Goal: Task Accomplishment & Management: Manage account settings

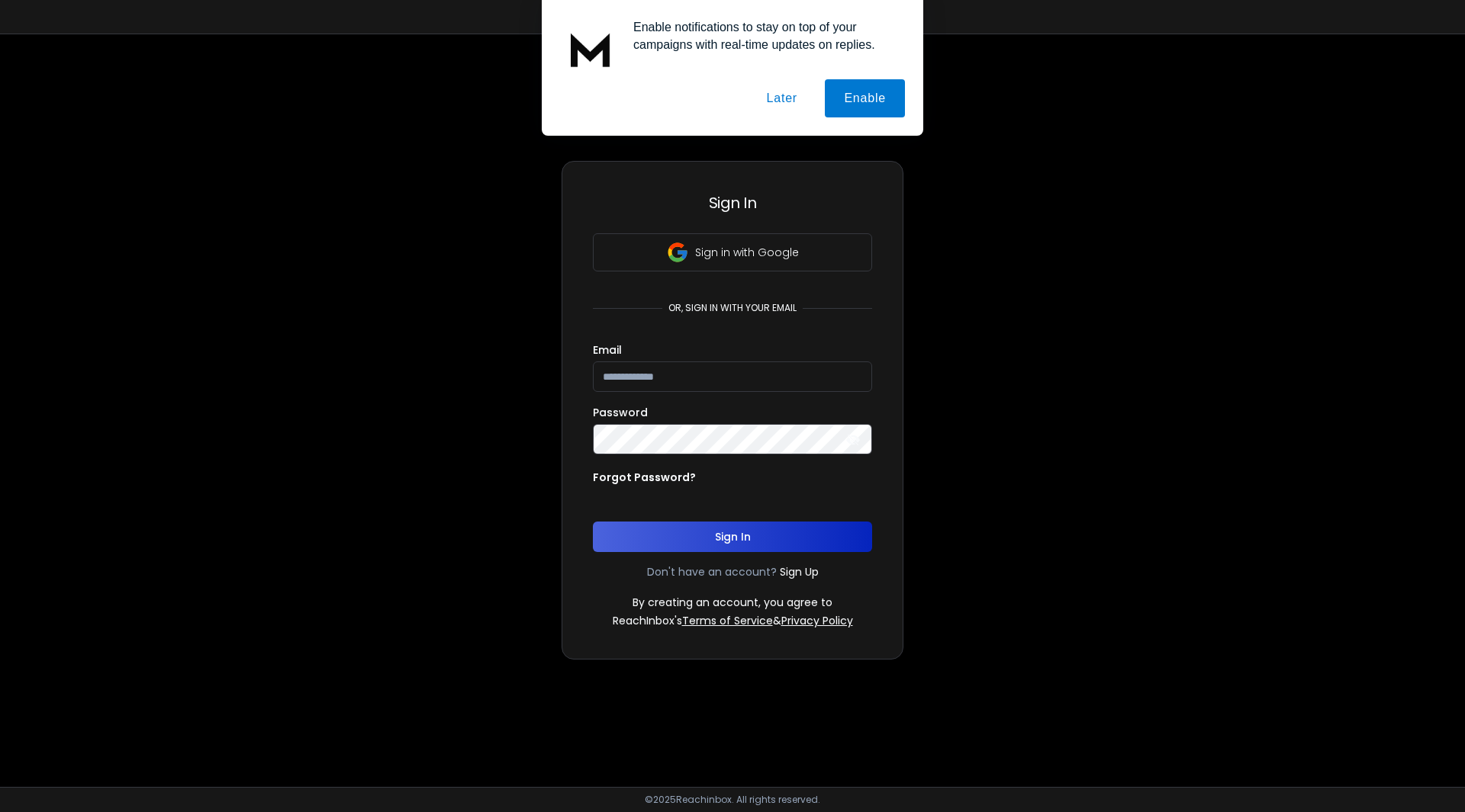
click at [660, 391] on input "email" at bounding box center [732, 376] width 279 height 30
click at [659, 382] on input "email" at bounding box center [732, 376] width 279 height 30
paste input "**********"
type input "**********"
click at [708, 530] on button "Sign In" at bounding box center [732, 536] width 279 height 30
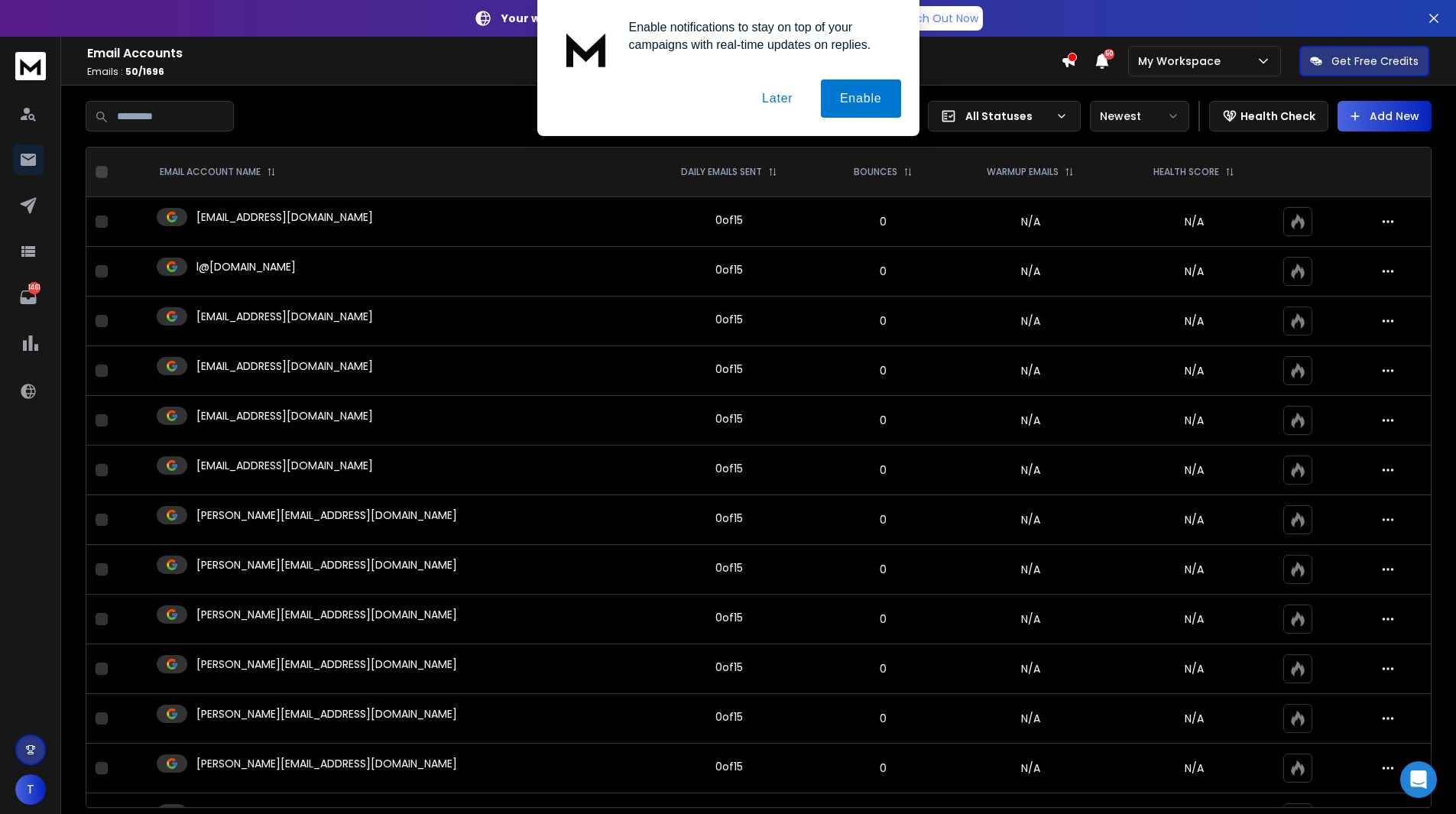
click at [778, 104] on button "Later" at bounding box center [778, 98] width 69 height 38
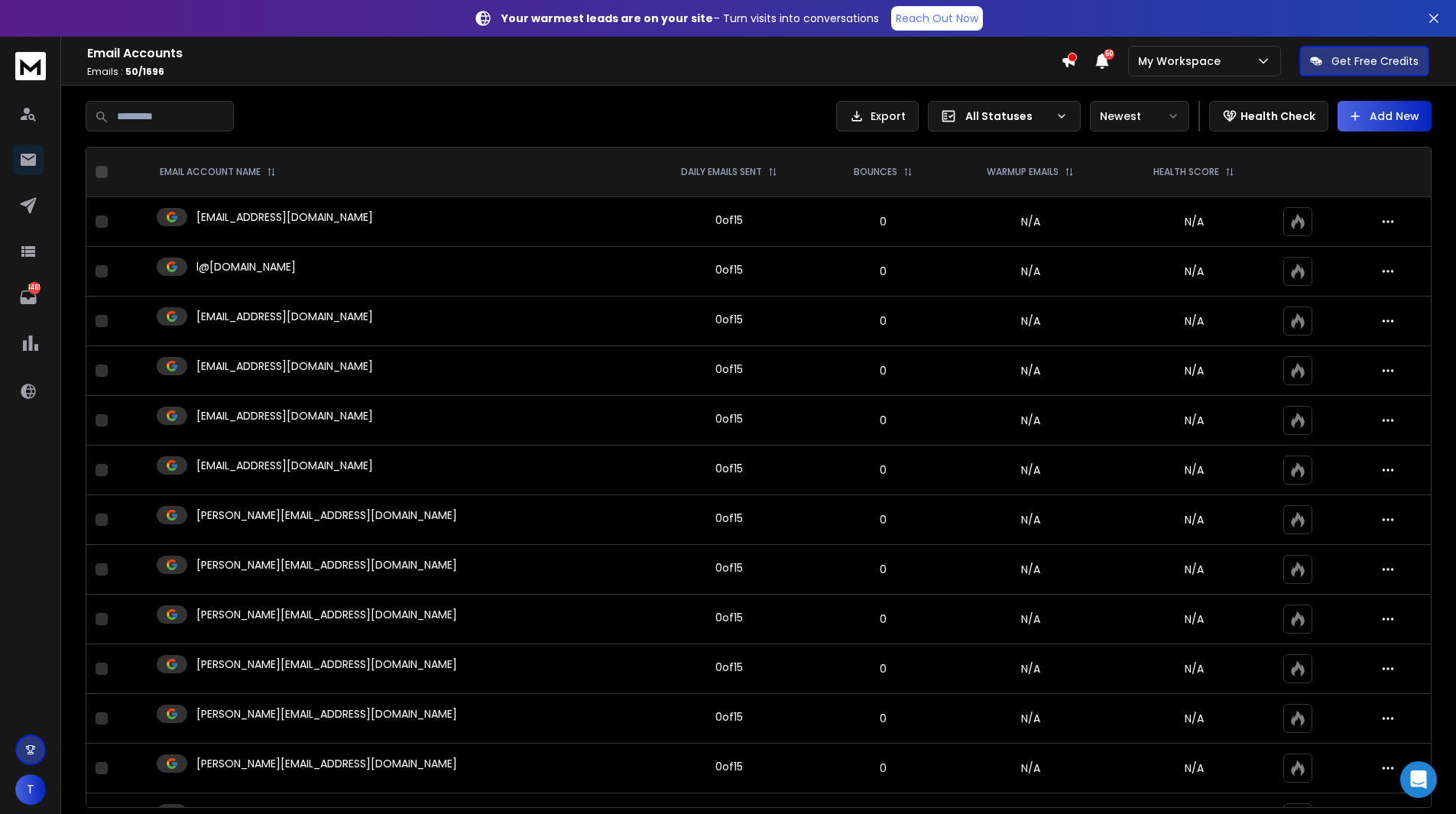
click at [1378, 113] on button "Add New" at bounding box center [1384, 116] width 94 height 30
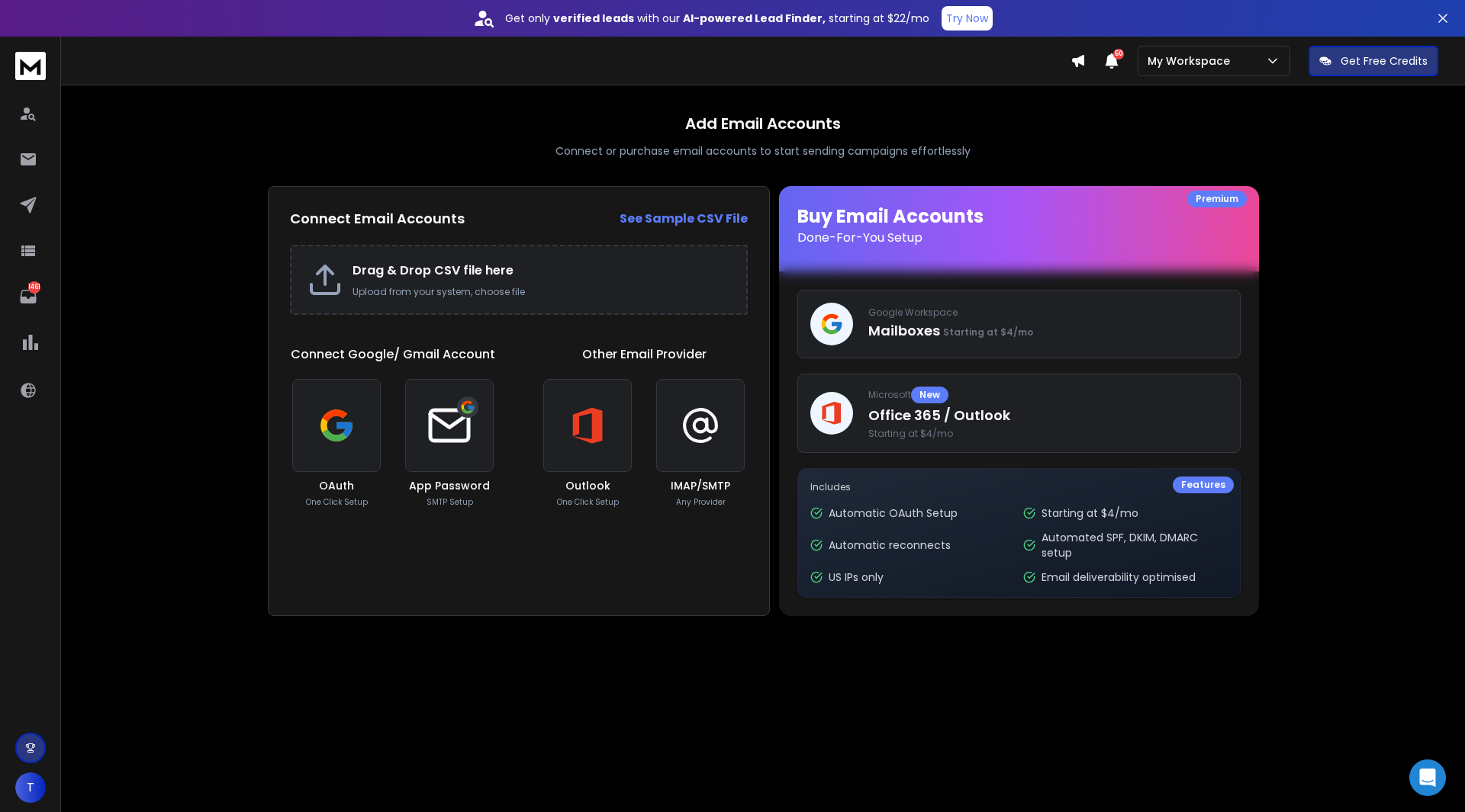
click at [338, 421] on icon at bounding box center [336, 425] width 38 height 46
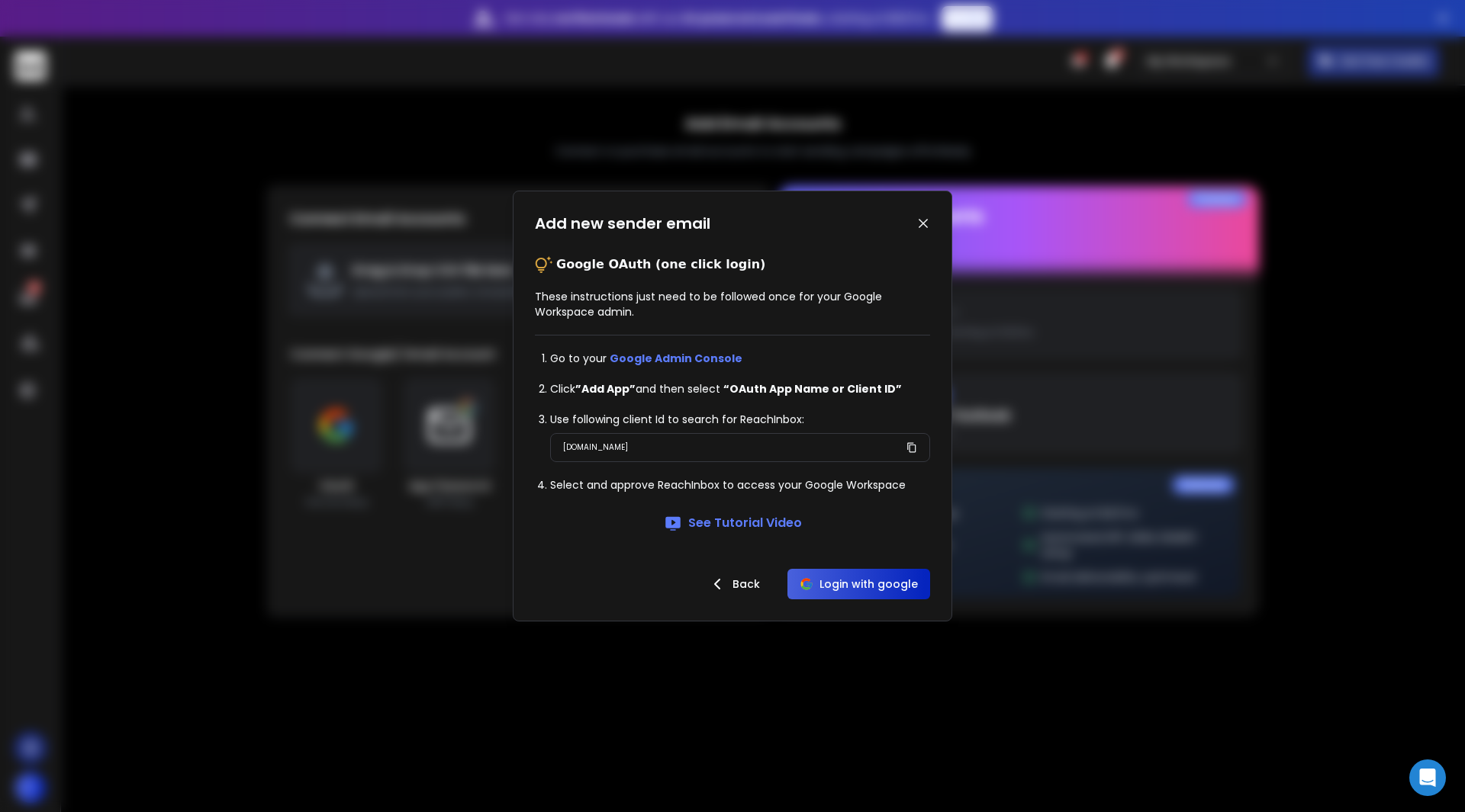
click at [826, 577] on button "Login with google" at bounding box center [858, 584] width 143 height 30
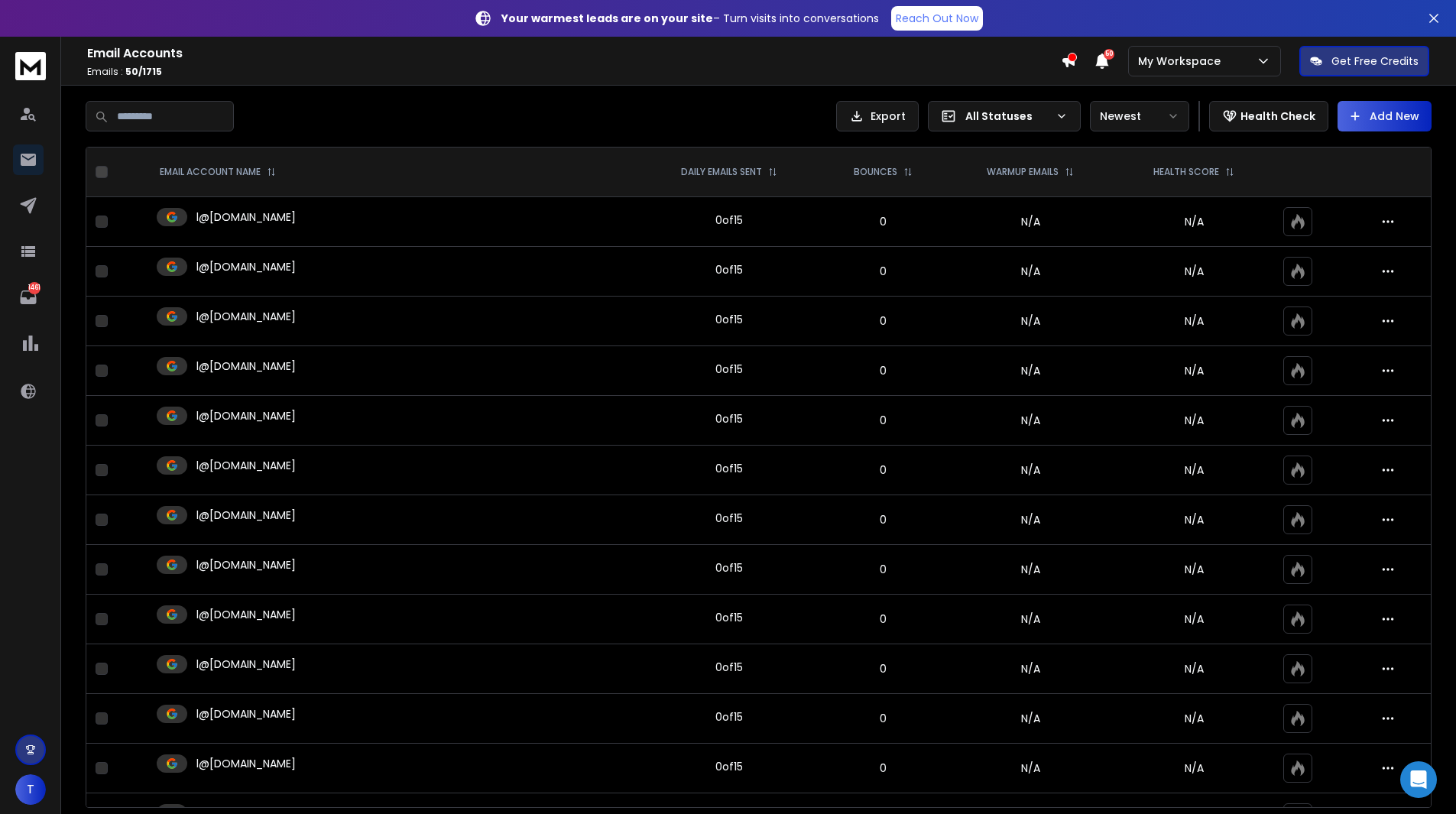
click at [1384, 116] on button "Add New" at bounding box center [1384, 116] width 94 height 30
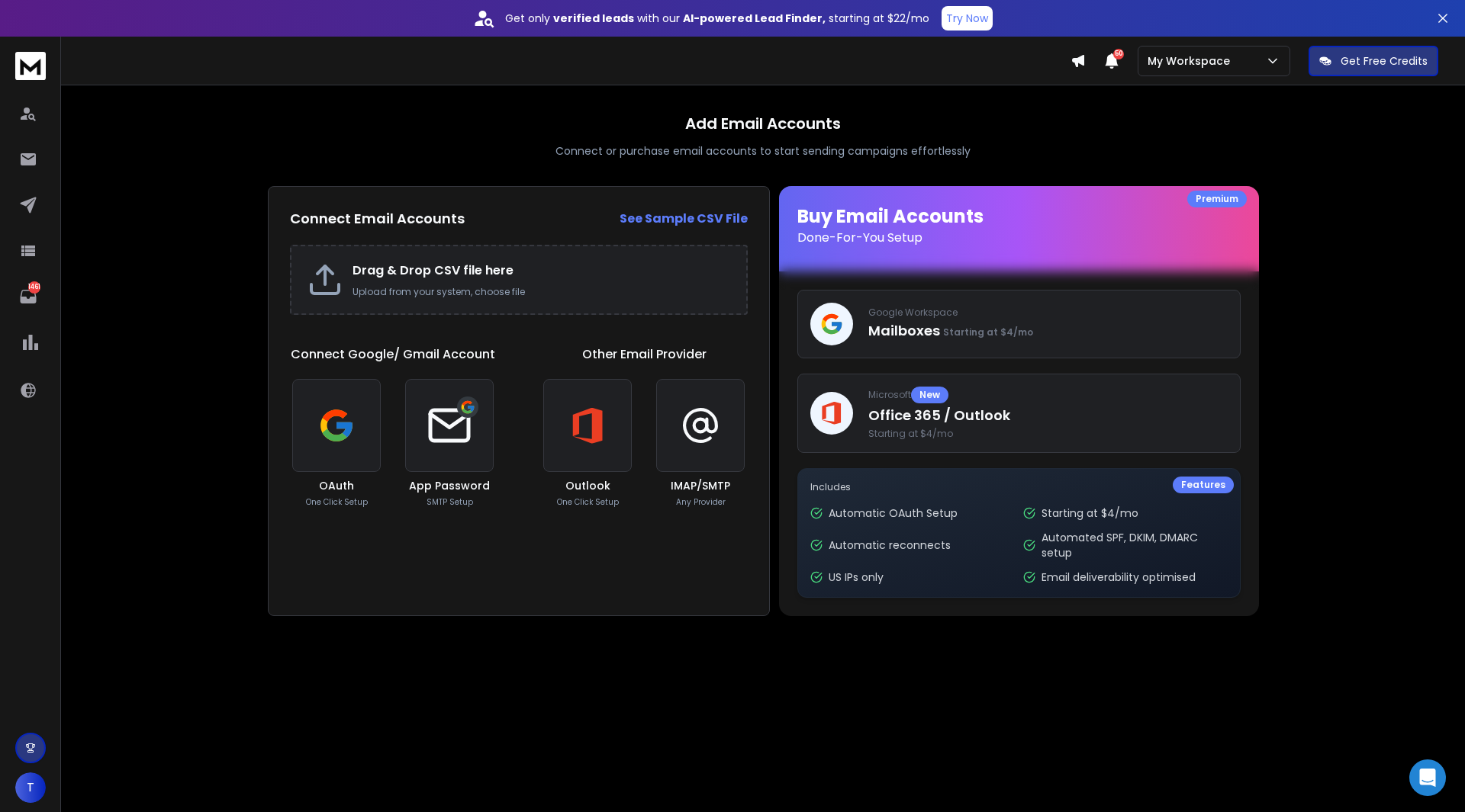
click at [316, 421] on div at bounding box center [336, 425] width 88 height 93
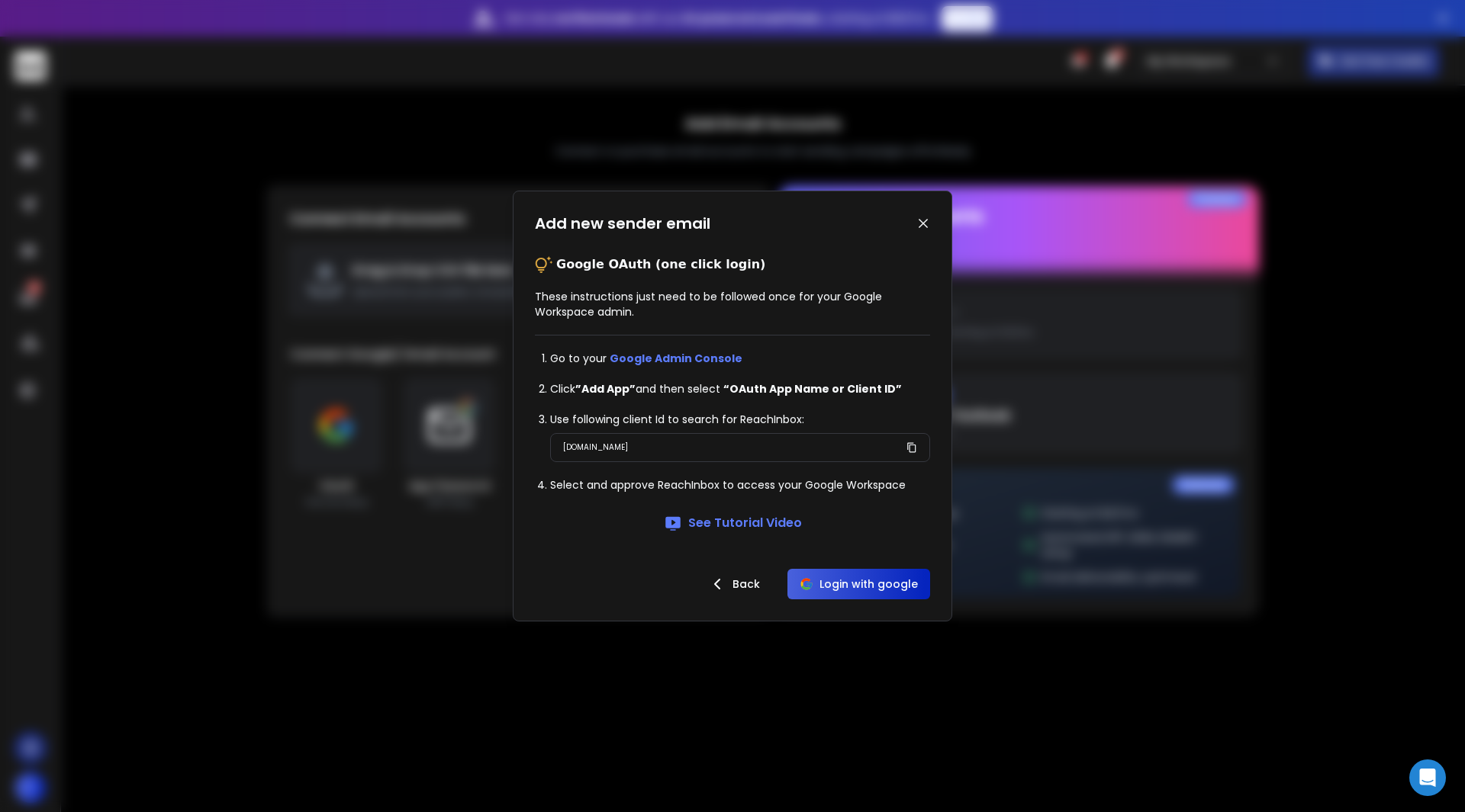
click at [886, 583] on button "Login with google" at bounding box center [858, 584] width 143 height 30
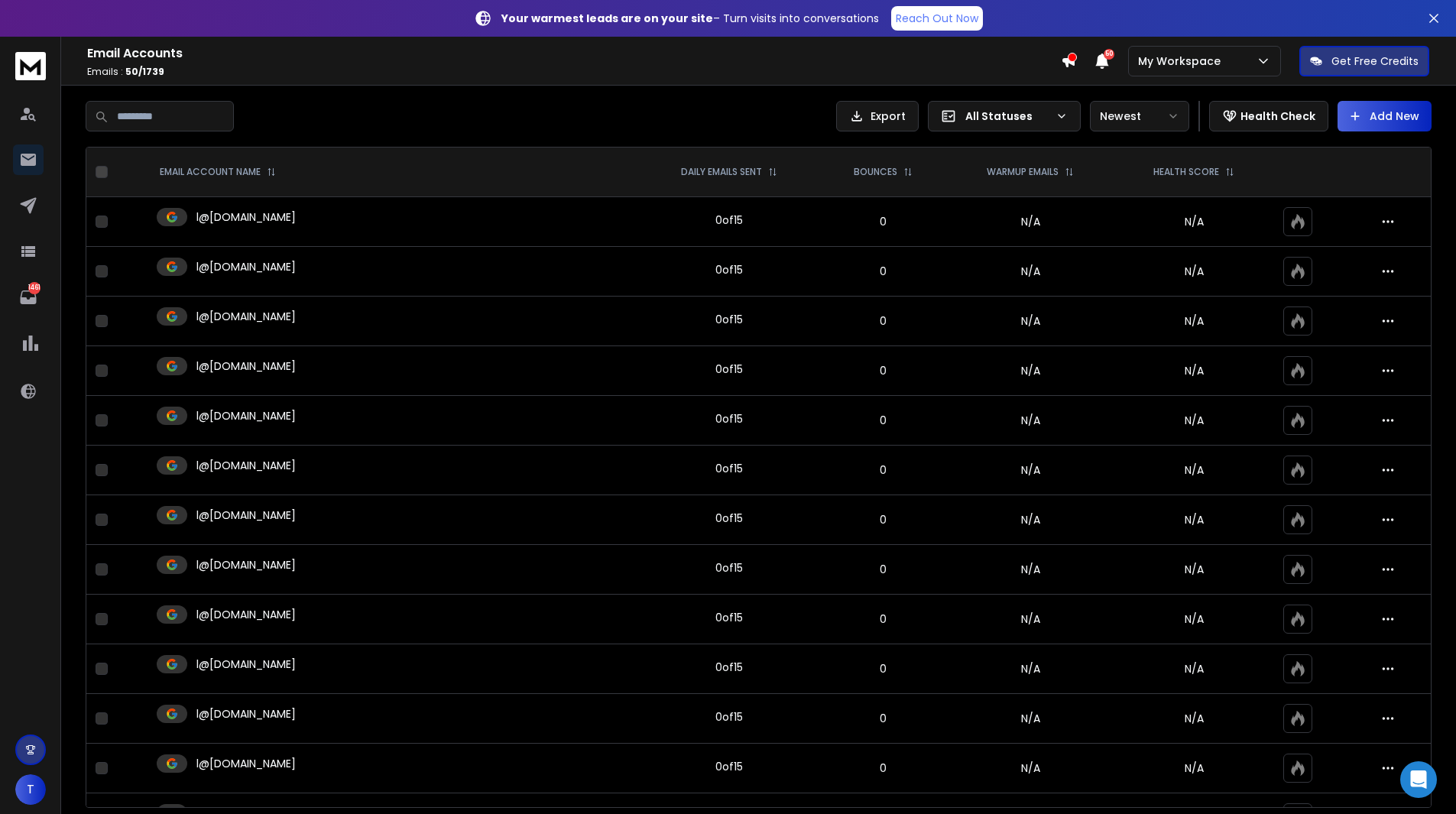
click at [1358, 107] on button "Add New" at bounding box center [1384, 116] width 94 height 30
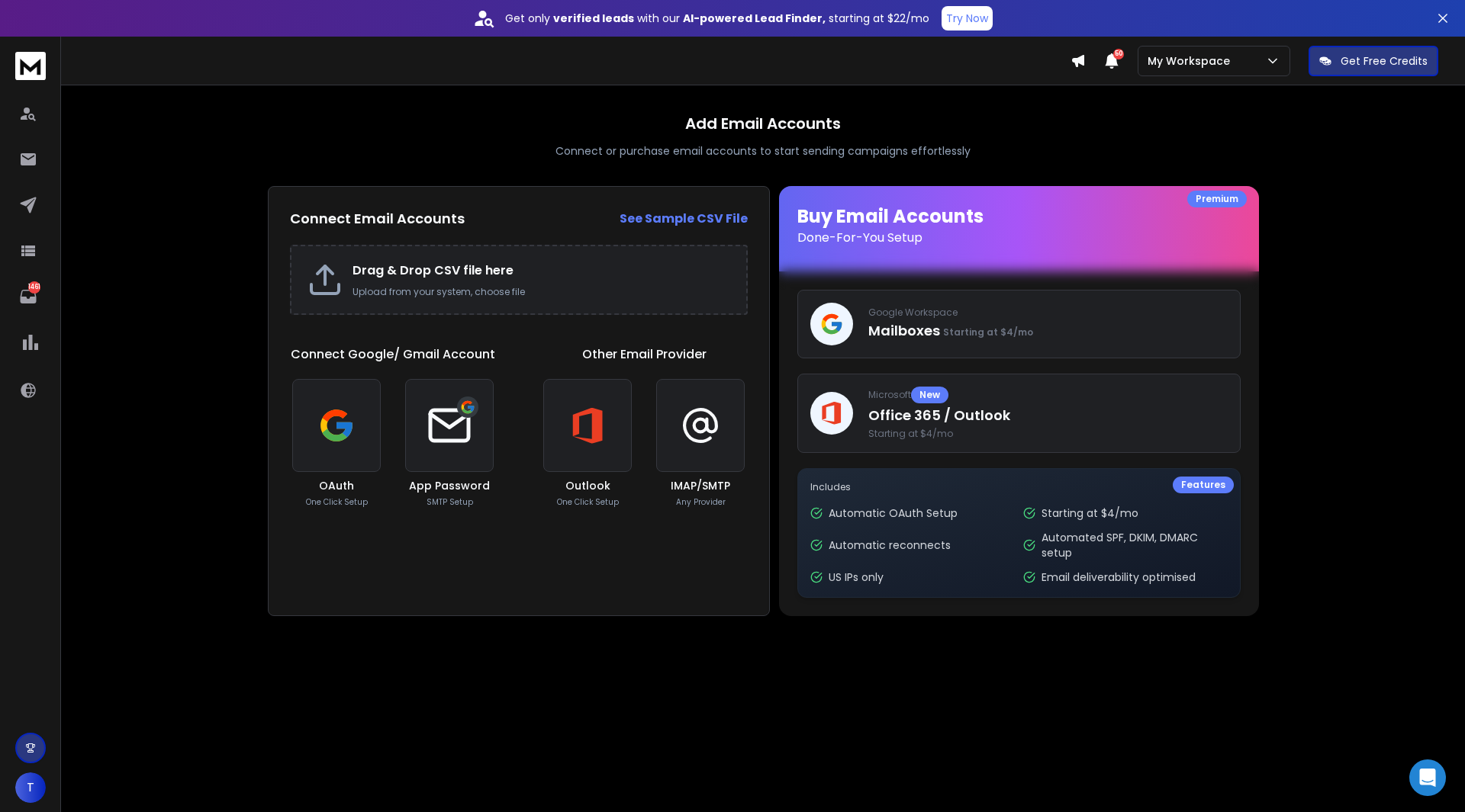
click at [328, 424] on icon at bounding box center [337, 425] width 32 height 32
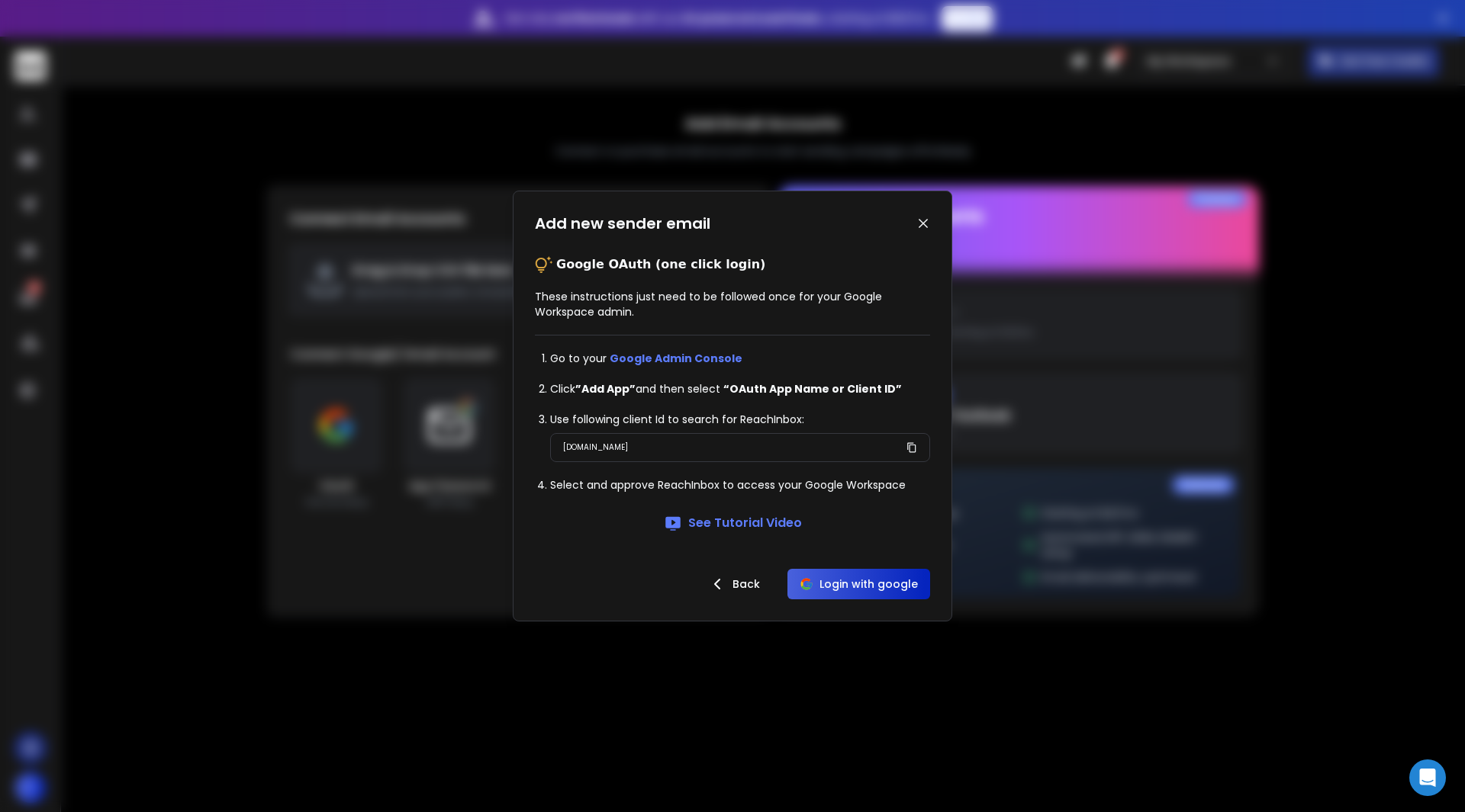
click at [843, 580] on button "Login with google" at bounding box center [858, 584] width 143 height 30
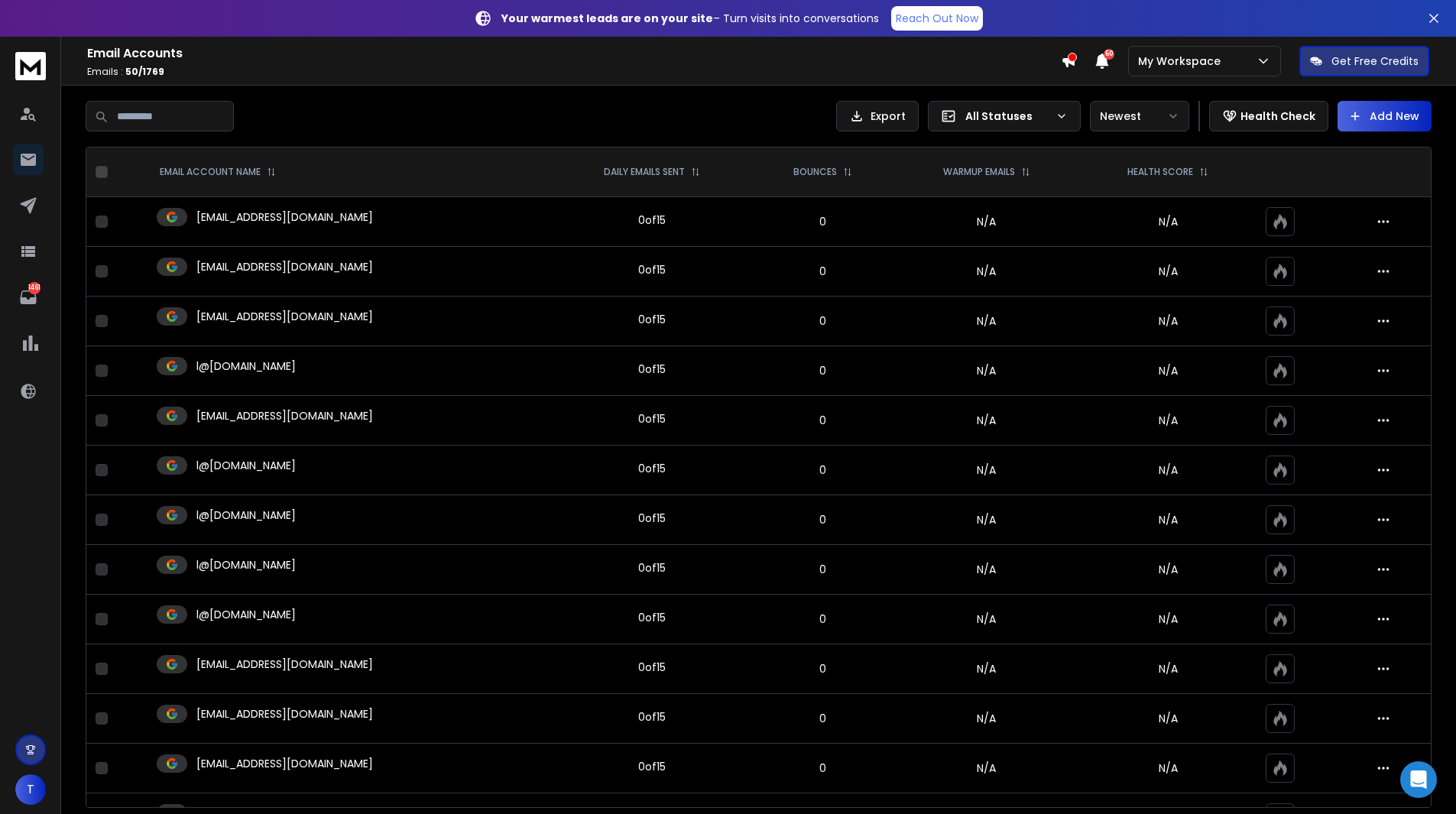
click at [1373, 102] on button "Add New" at bounding box center [1384, 116] width 94 height 30
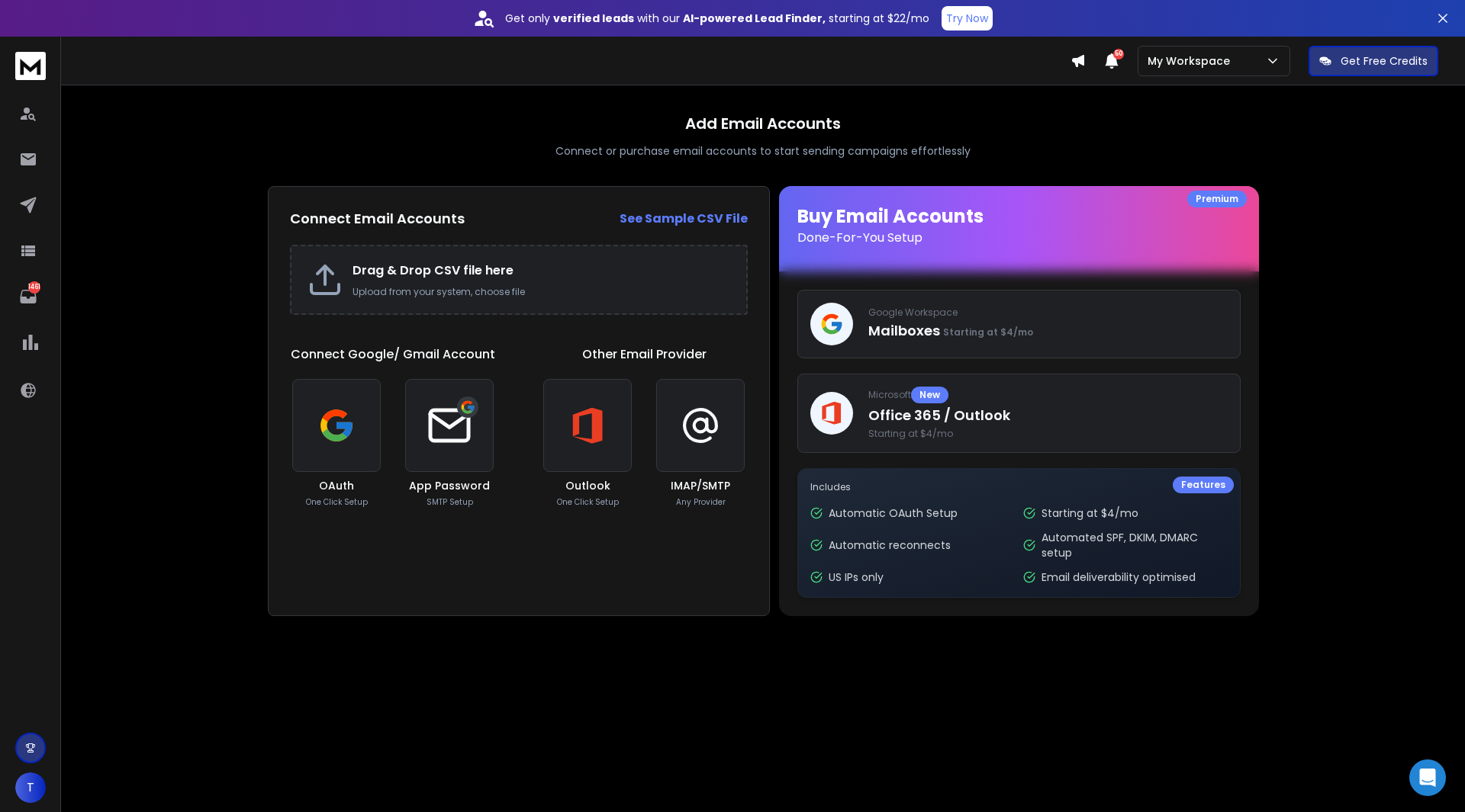
click at [316, 434] on div at bounding box center [336, 425] width 88 height 93
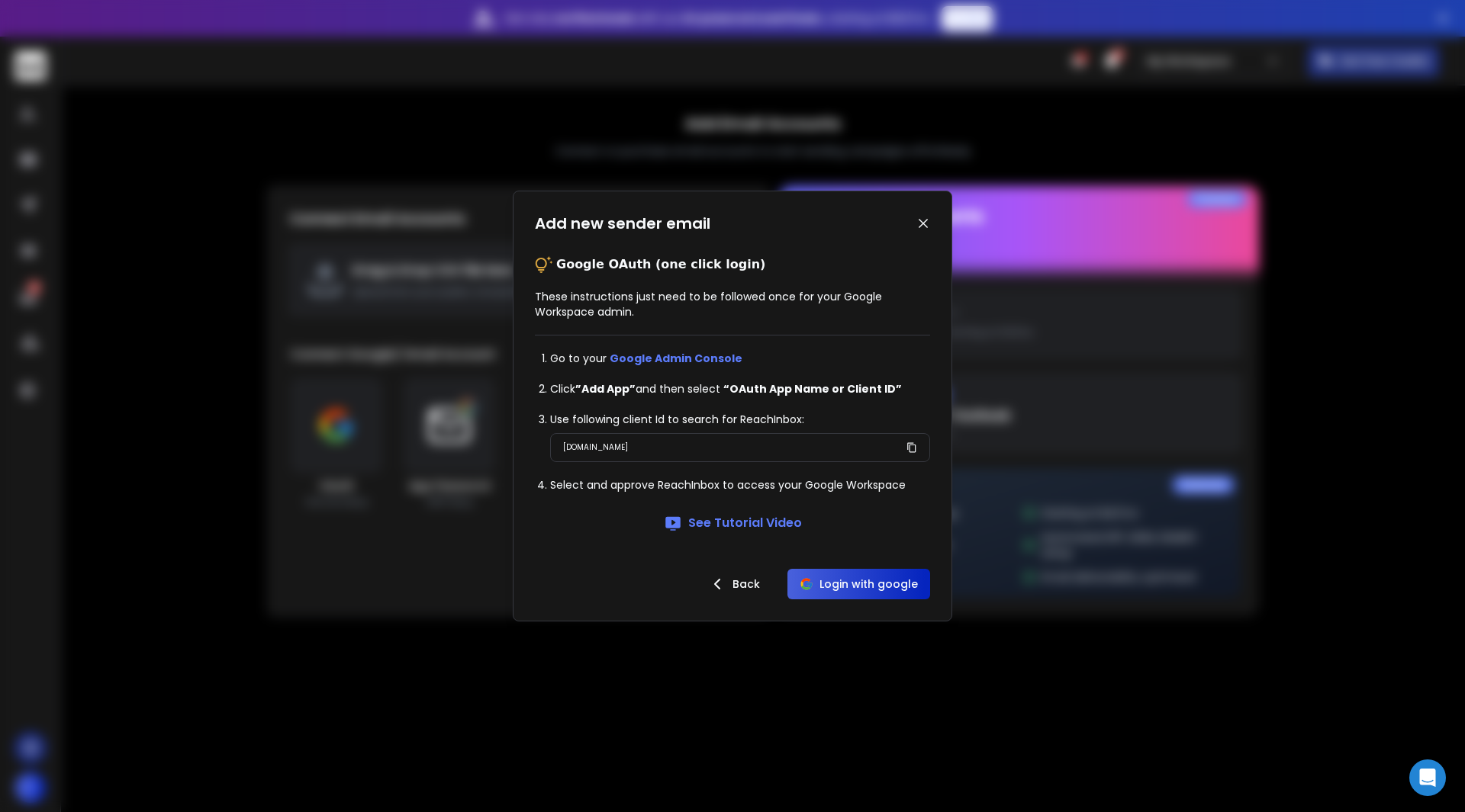
click at [819, 575] on button "Login with google" at bounding box center [858, 584] width 143 height 30
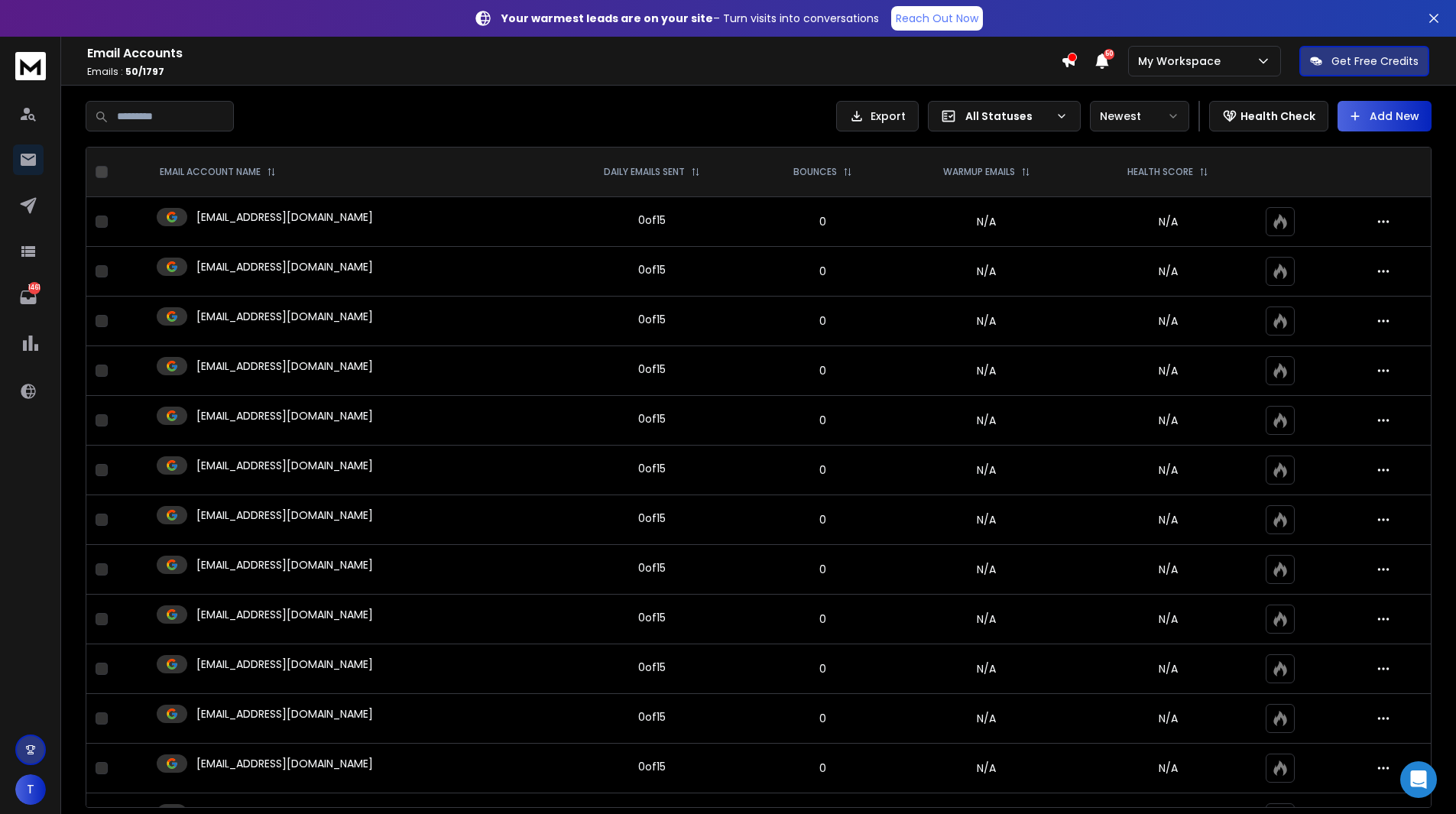
click at [1377, 116] on button "Add New" at bounding box center [1384, 116] width 94 height 30
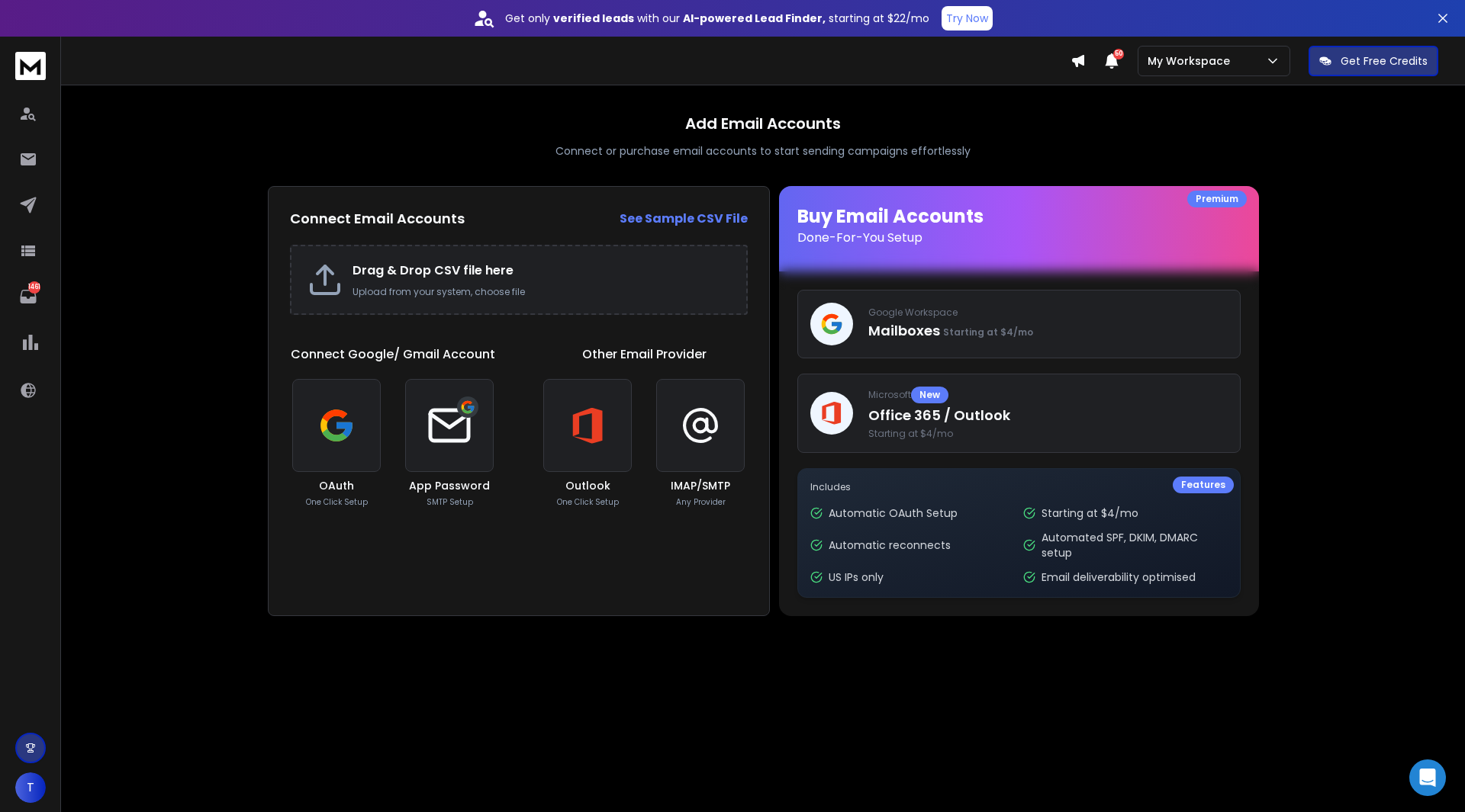
click at [341, 410] on icon at bounding box center [335, 415] width 25 height 12
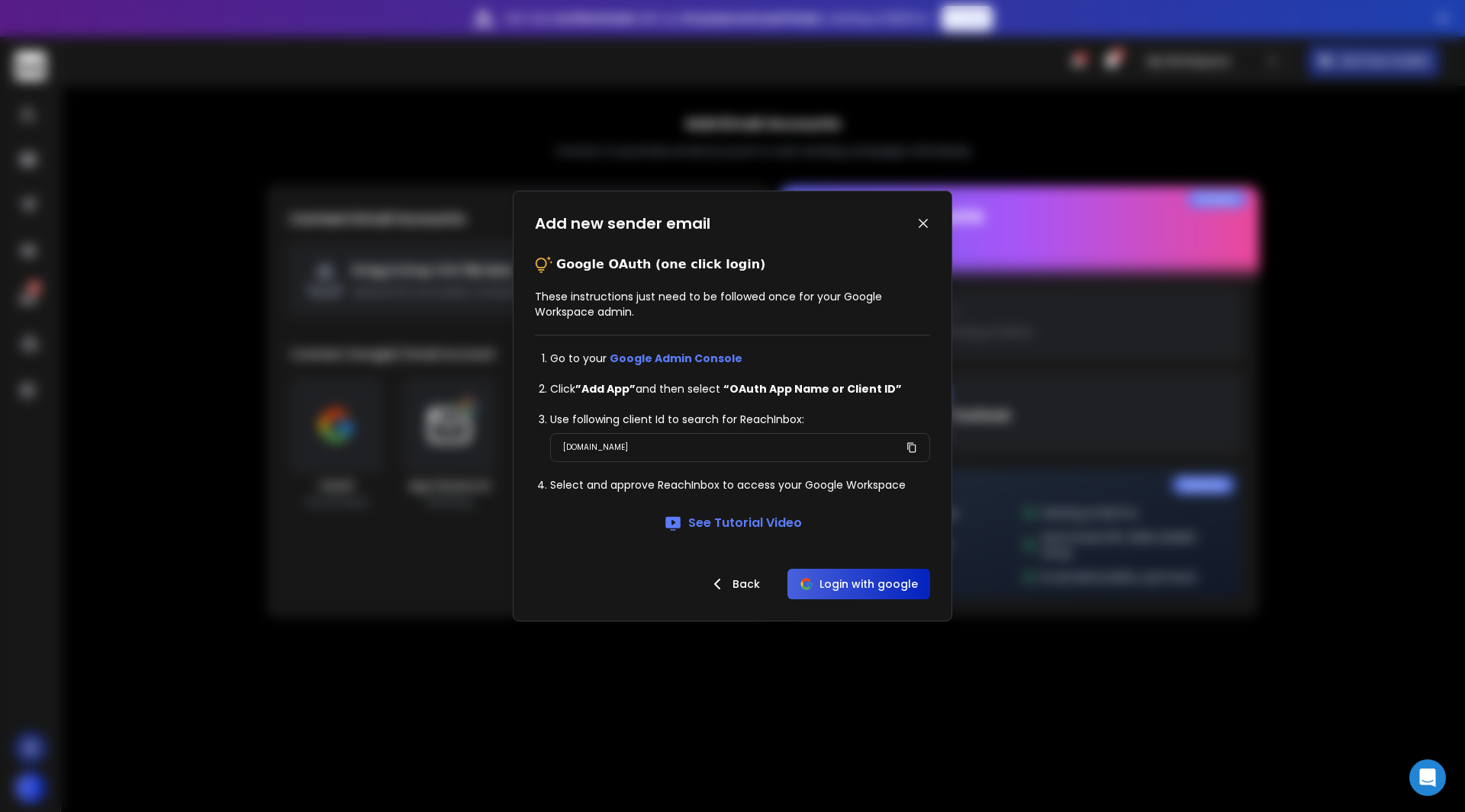
drag, startPoint x: 828, startPoint y: 587, endPoint x: 937, endPoint y: 745, distance: 192.0
click at [828, 587] on button "Login with google" at bounding box center [858, 584] width 143 height 30
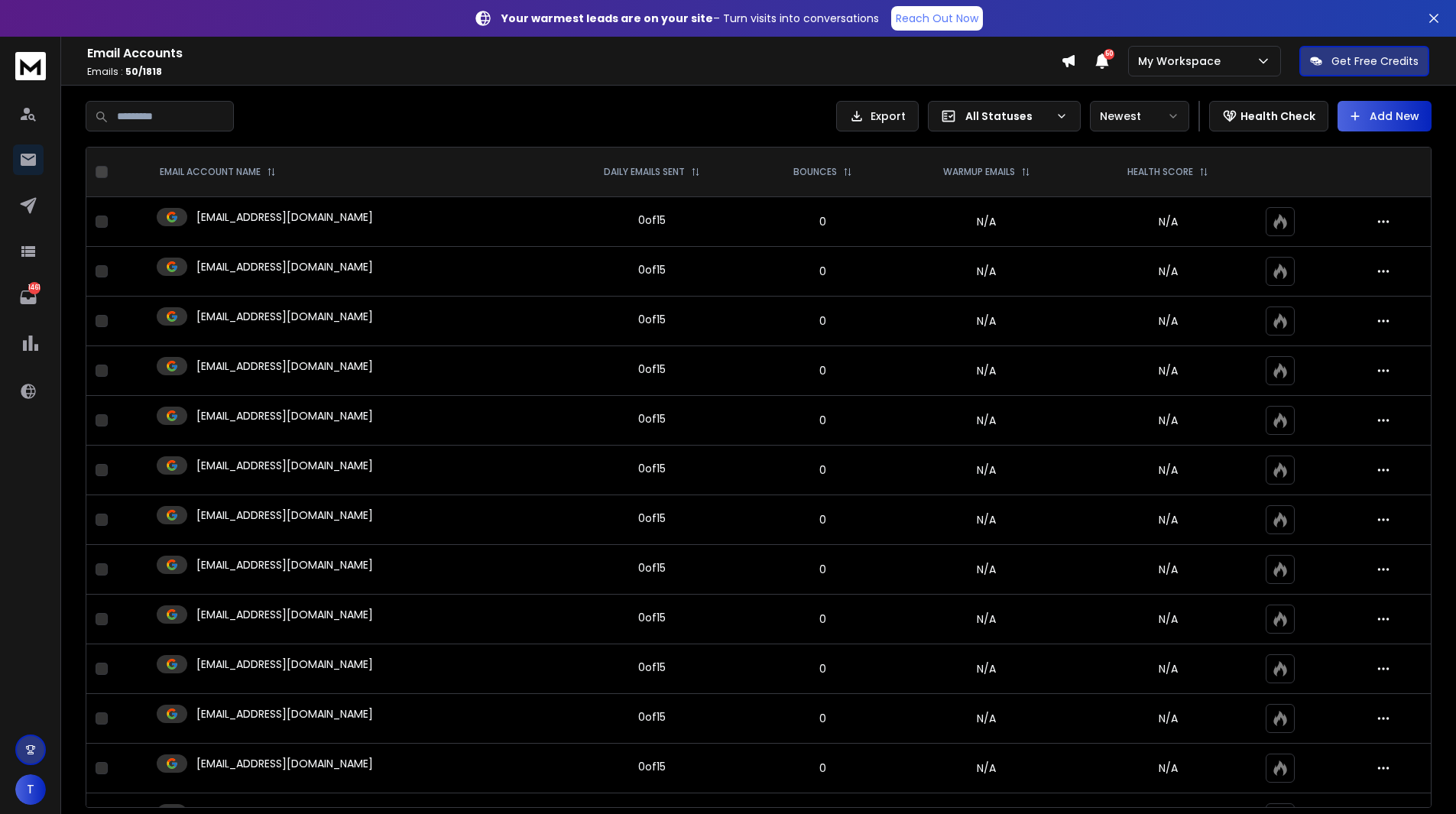
click at [1385, 123] on button "Add New" at bounding box center [1384, 116] width 94 height 30
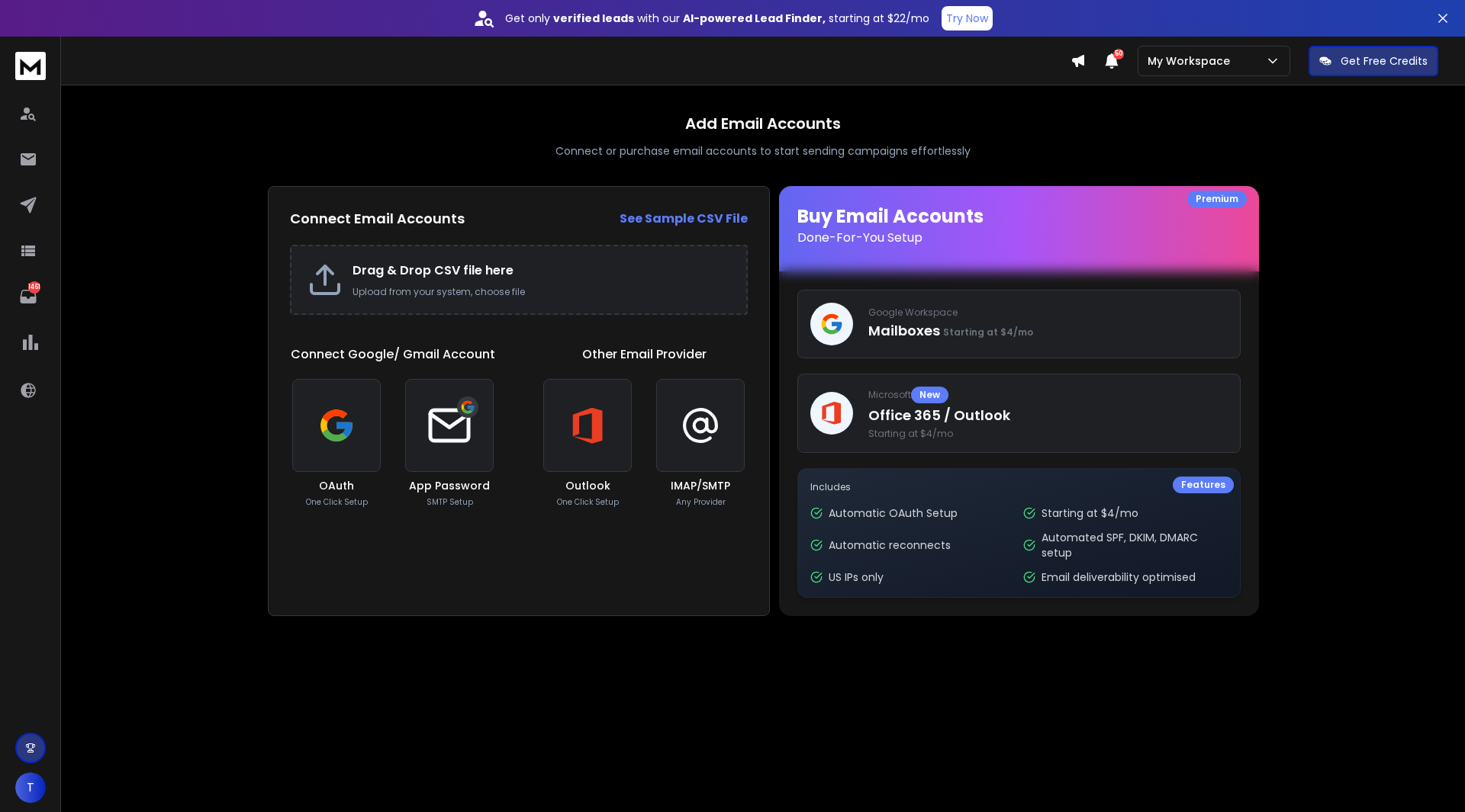
click at [339, 459] on div at bounding box center [336, 425] width 88 height 93
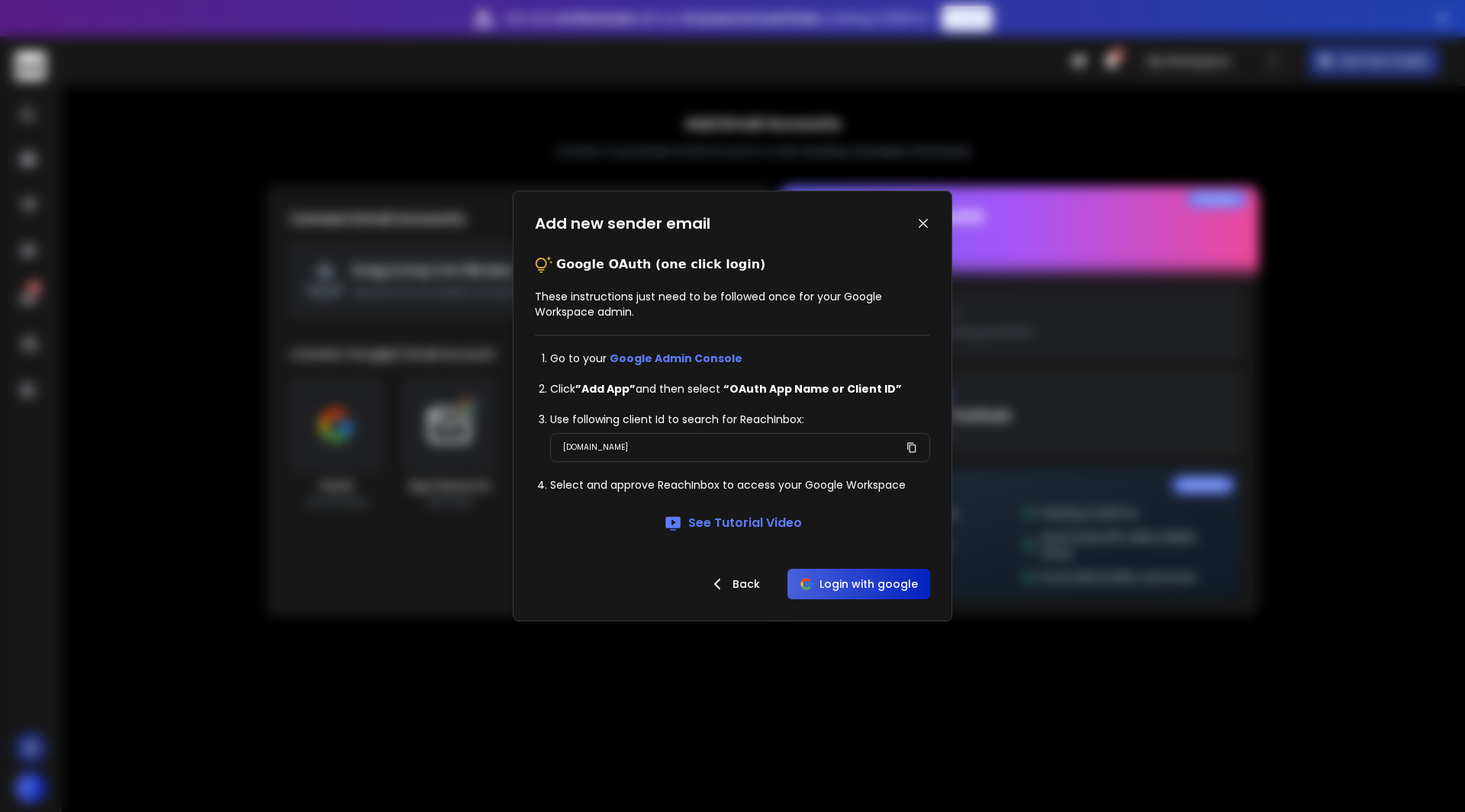
click at [846, 585] on button "Login with google" at bounding box center [858, 584] width 143 height 30
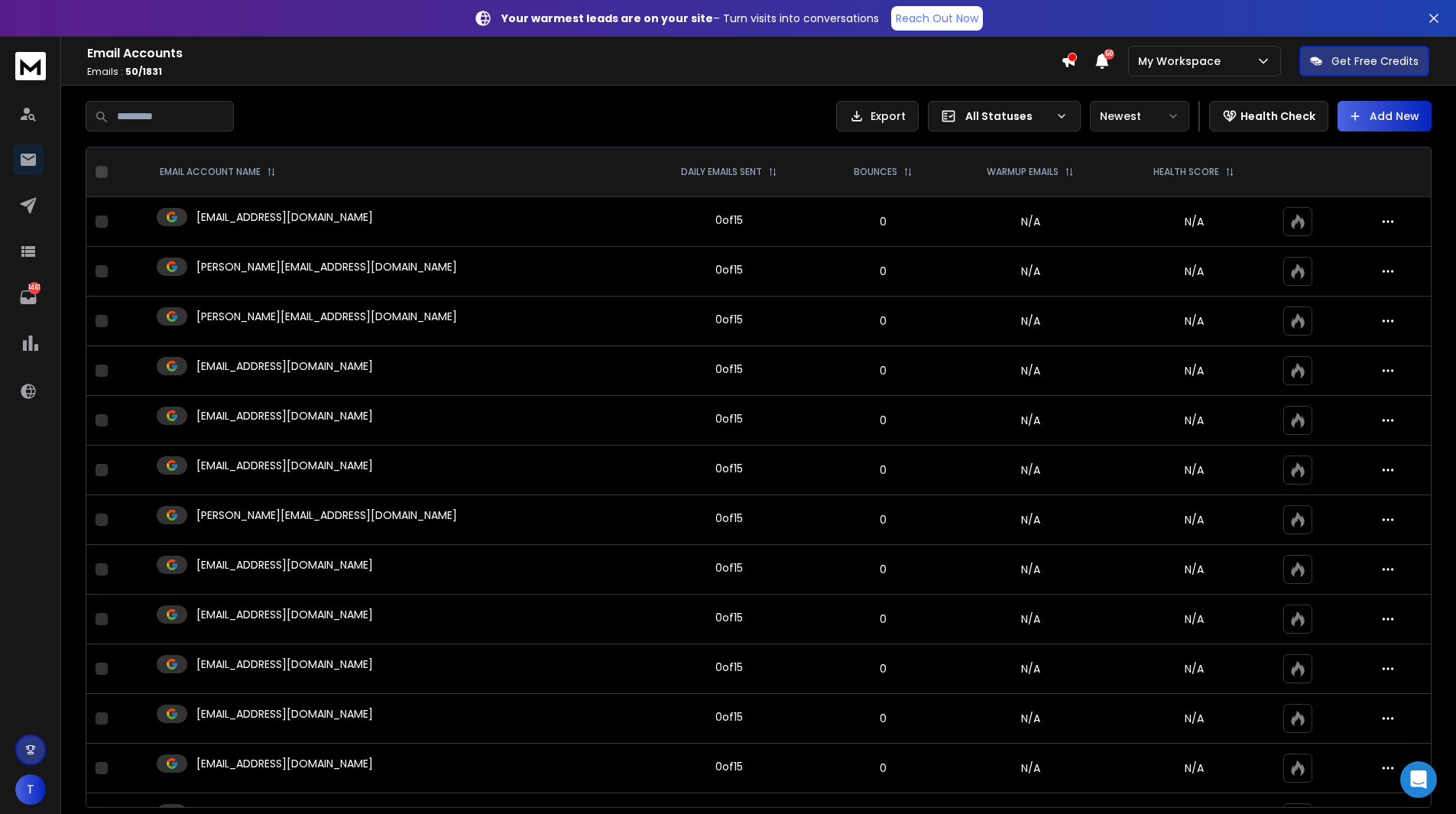
click at [1384, 113] on button "Add New" at bounding box center [1384, 116] width 94 height 30
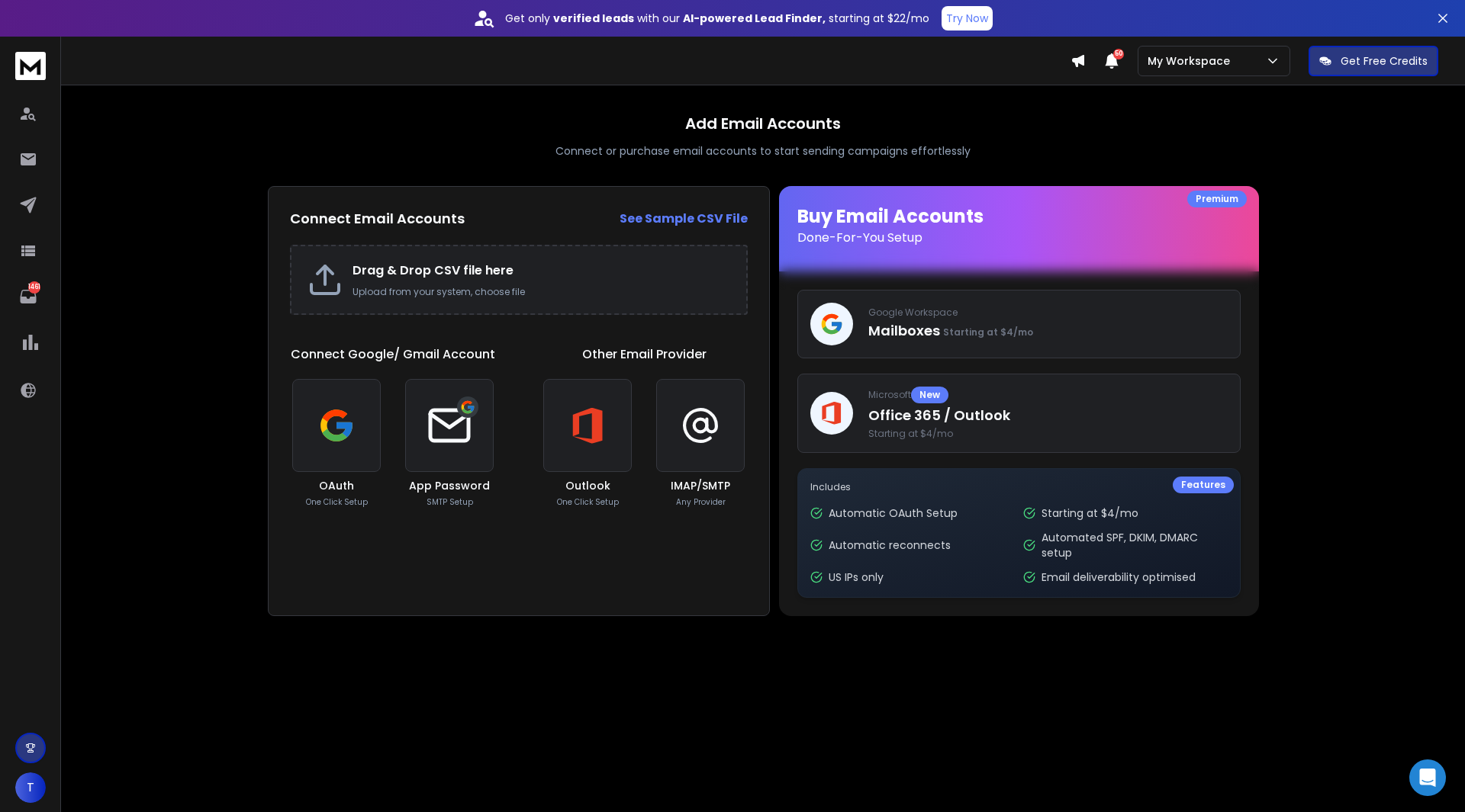
click at [319, 427] on icon at bounding box center [336, 425] width 38 height 46
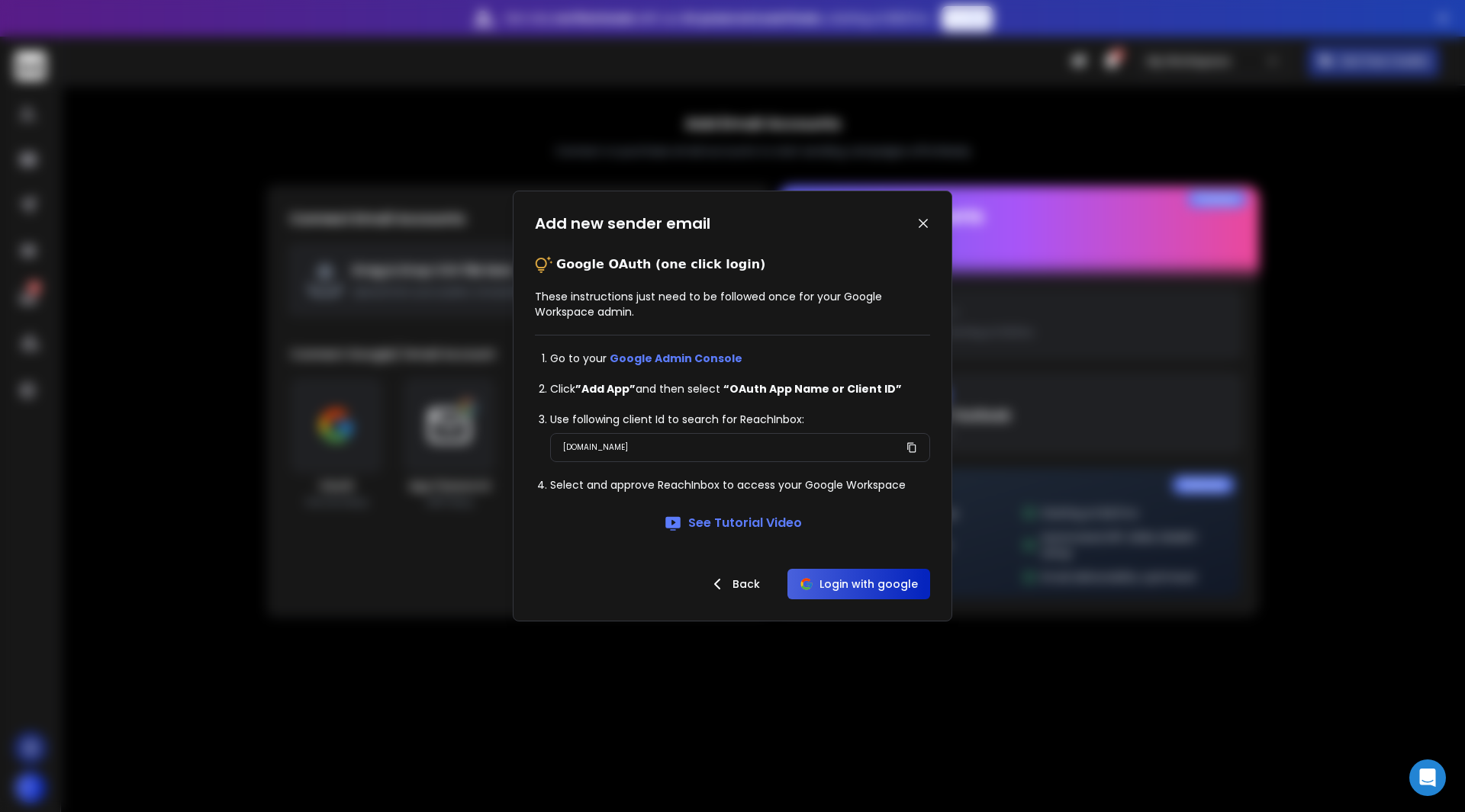
click at [854, 572] on button "Login with google" at bounding box center [858, 584] width 143 height 30
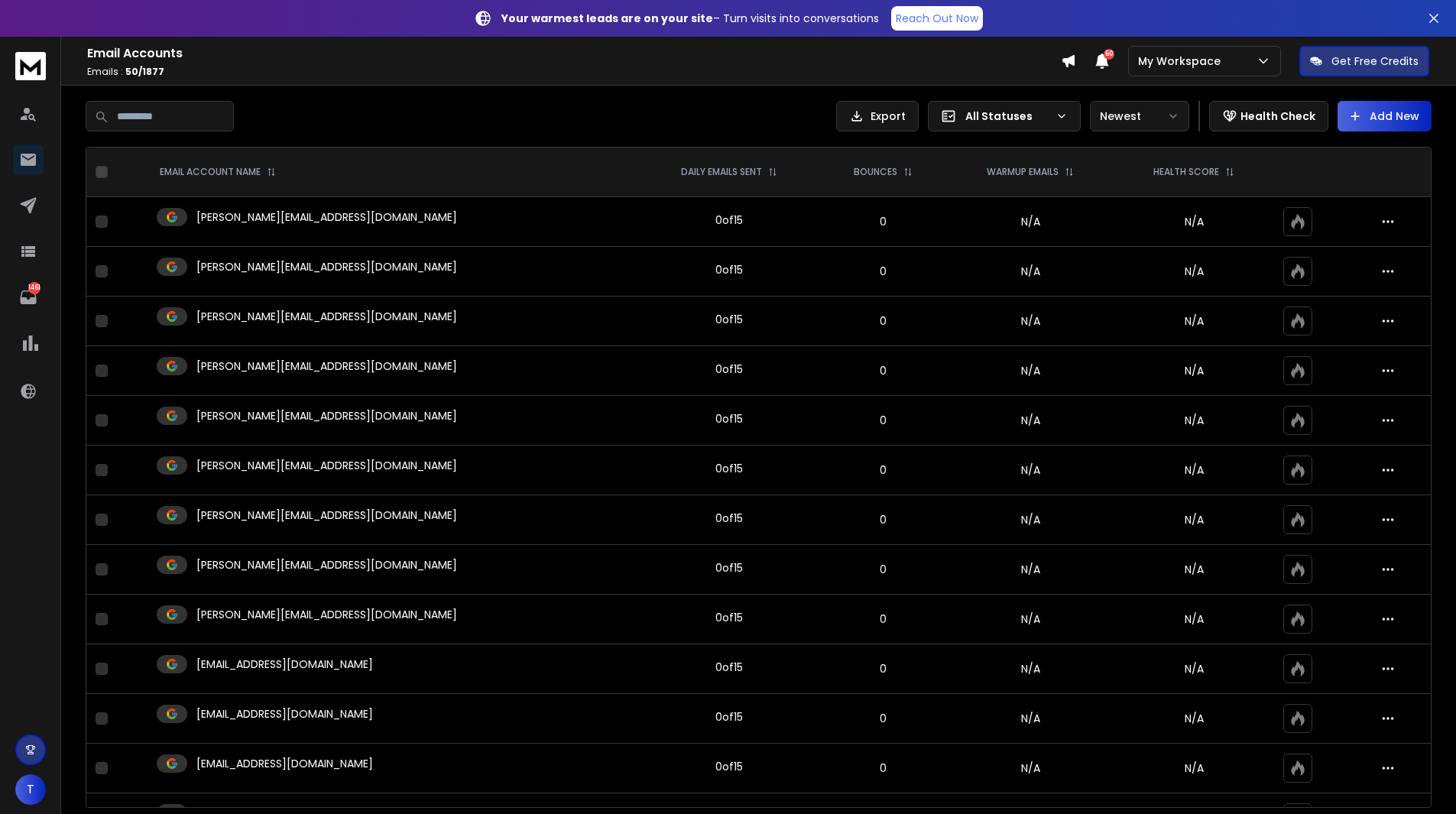
click at [1398, 105] on button "Add New" at bounding box center [1384, 116] width 94 height 30
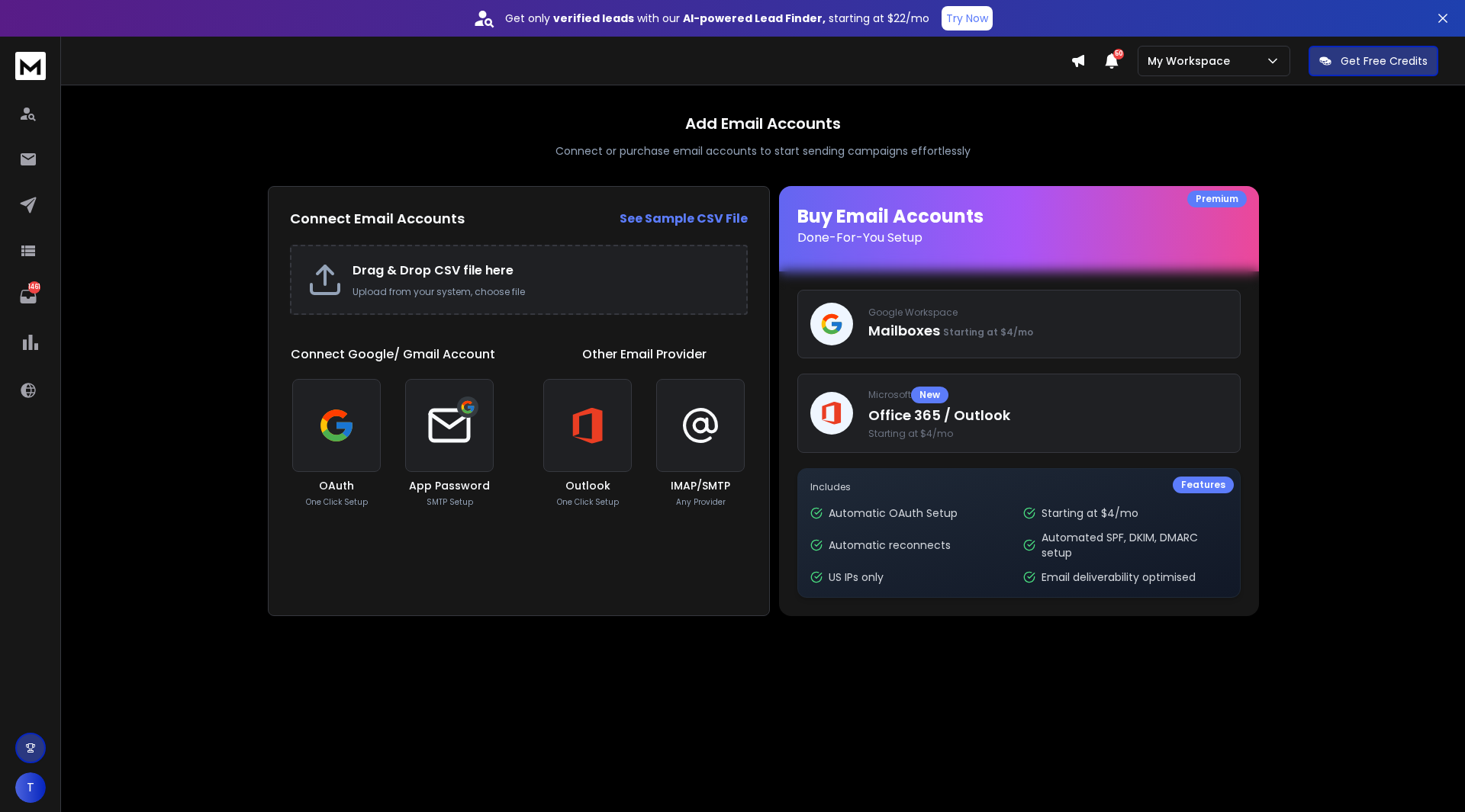
click at [345, 402] on div at bounding box center [336, 425] width 88 height 93
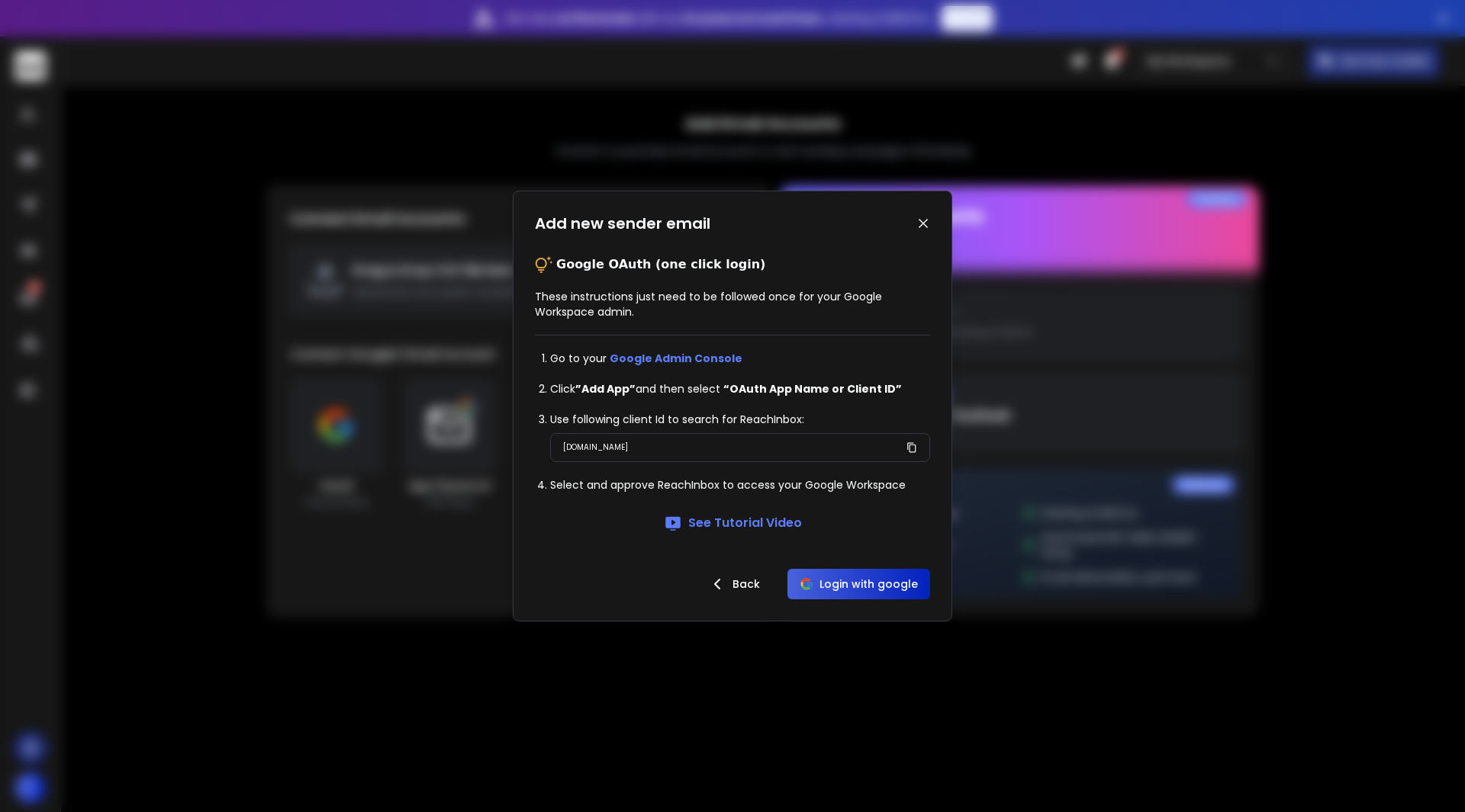
click at [839, 581] on button "Login with google" at bounding box center [858, 584] width 143 height 30
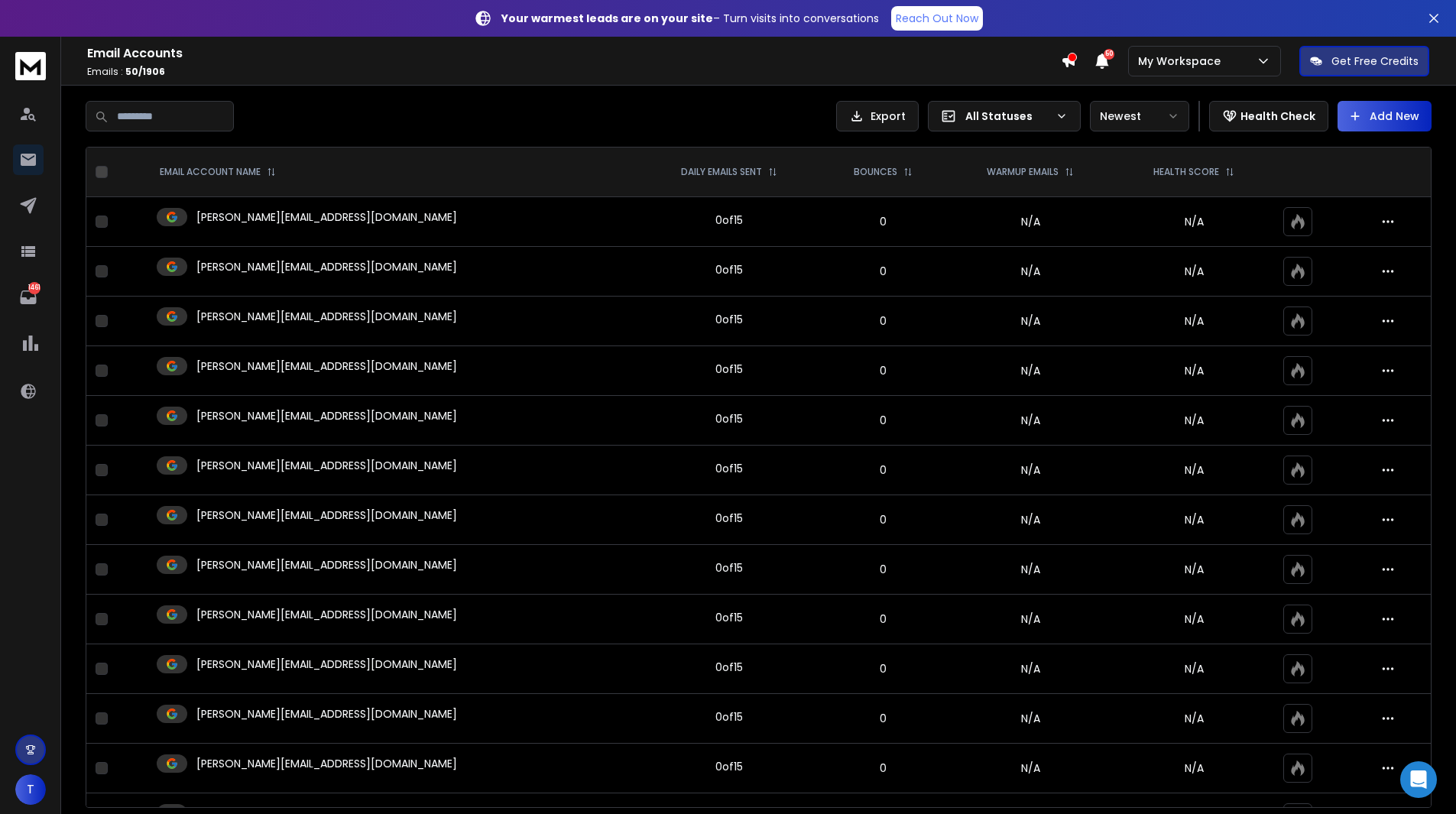
click at [1388, 121] on button "Add New" at bounding box center [1384, 116] width 94 height 30
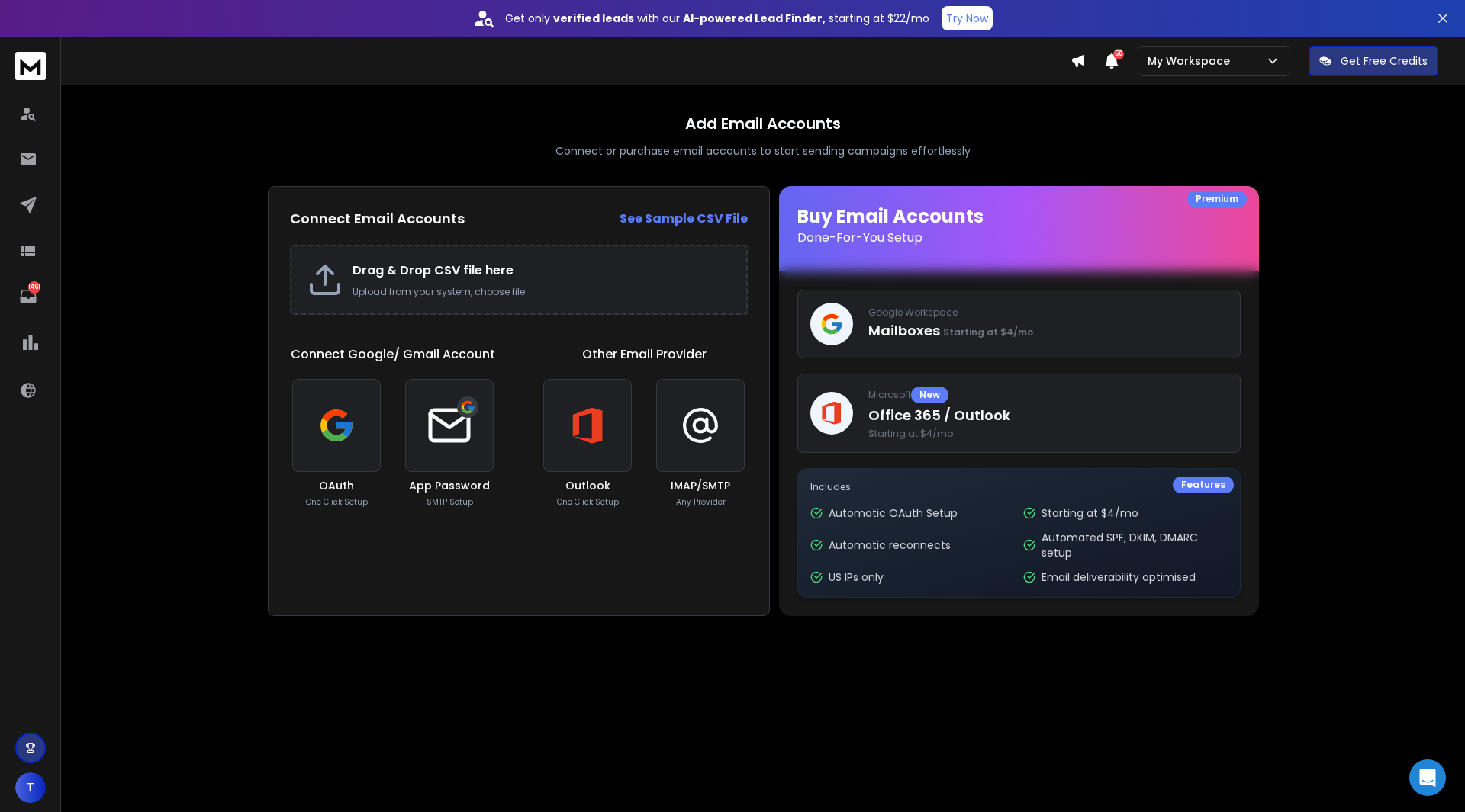
click at [321, 430] on icon at bounding box center [336, 425] width 38 height 46
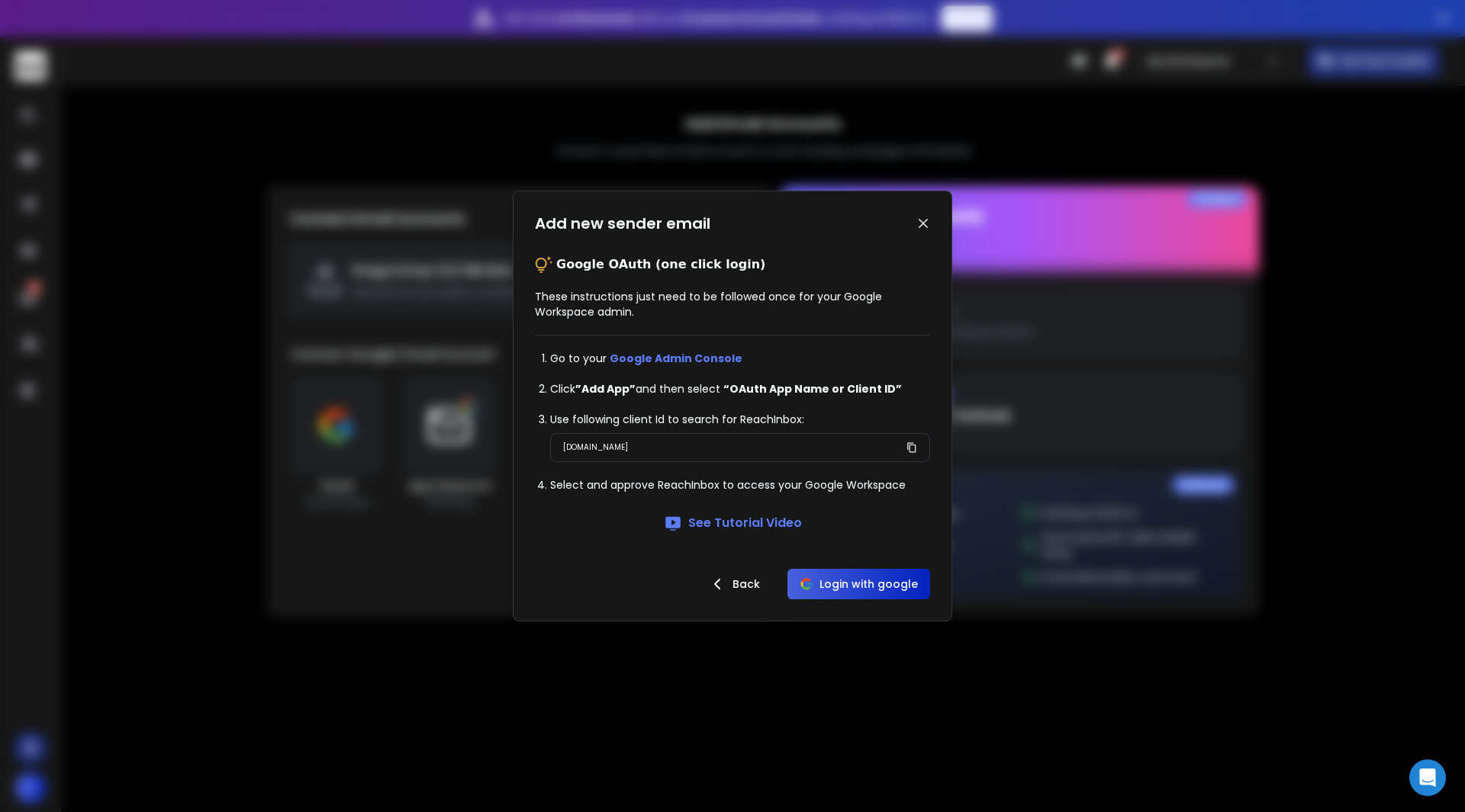
click at [832, 575] on button "Login with google" at bounding box center [858, 584] width 143 height 30
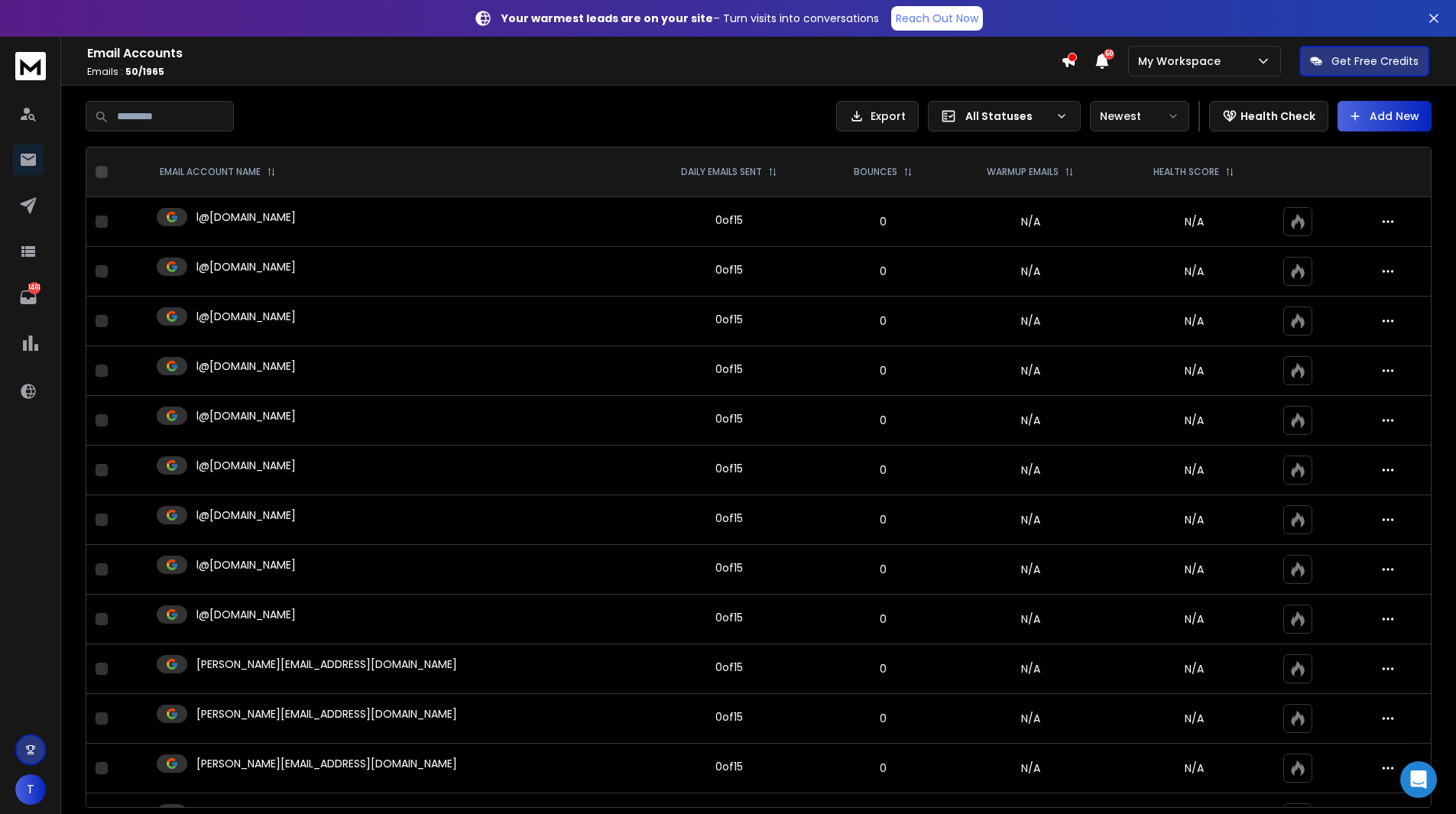
click at [1408, 105] on button "Add New" at bounding box center [1384, 116] width 94 height 30
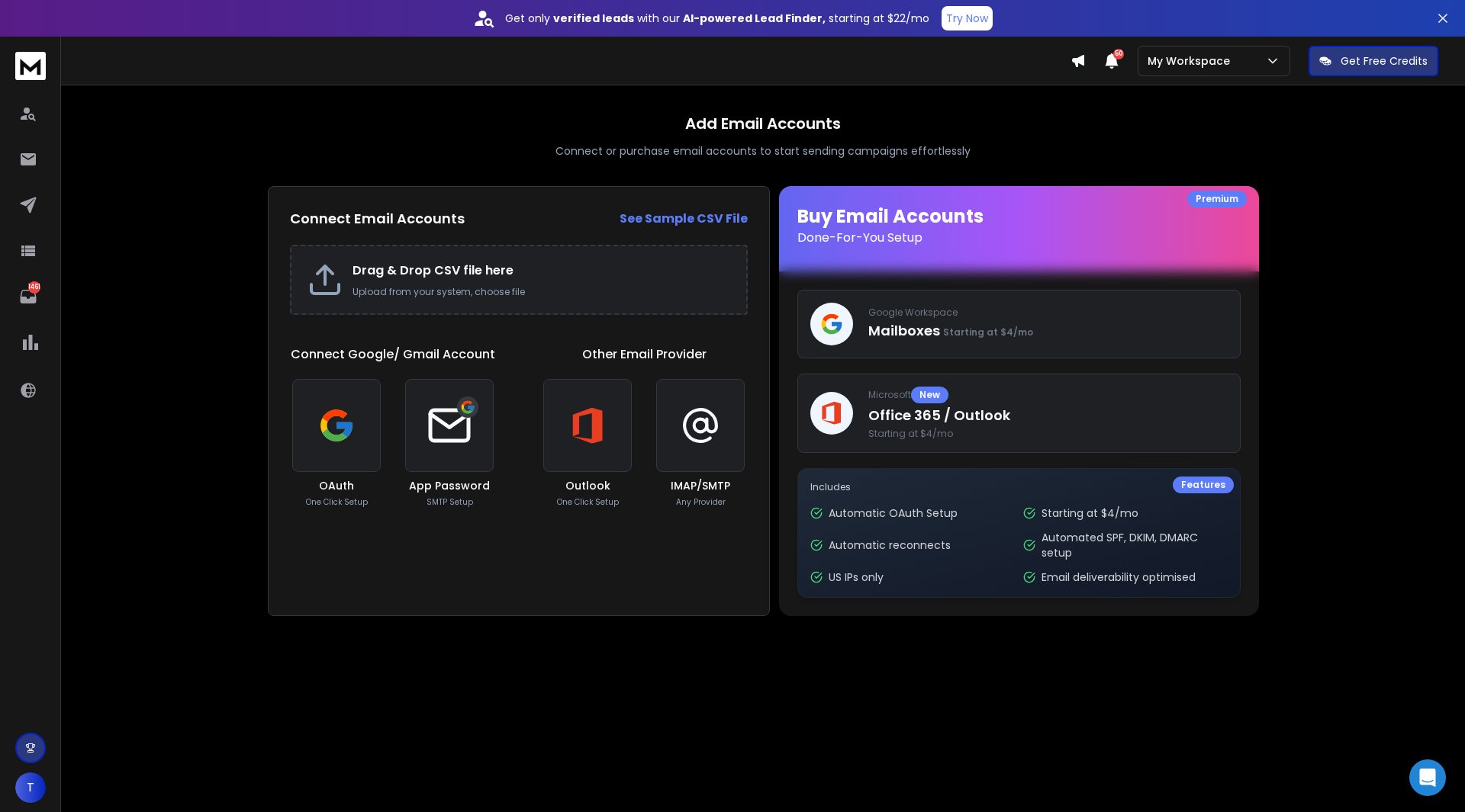
click at [400, 483] on div "OAuth One Click Setup App Password SMTP Setup" at bounding box center [394, 444] width 208 height 129
click at [363, 443] on div at bounding box center [336, 425] width 88 height 93
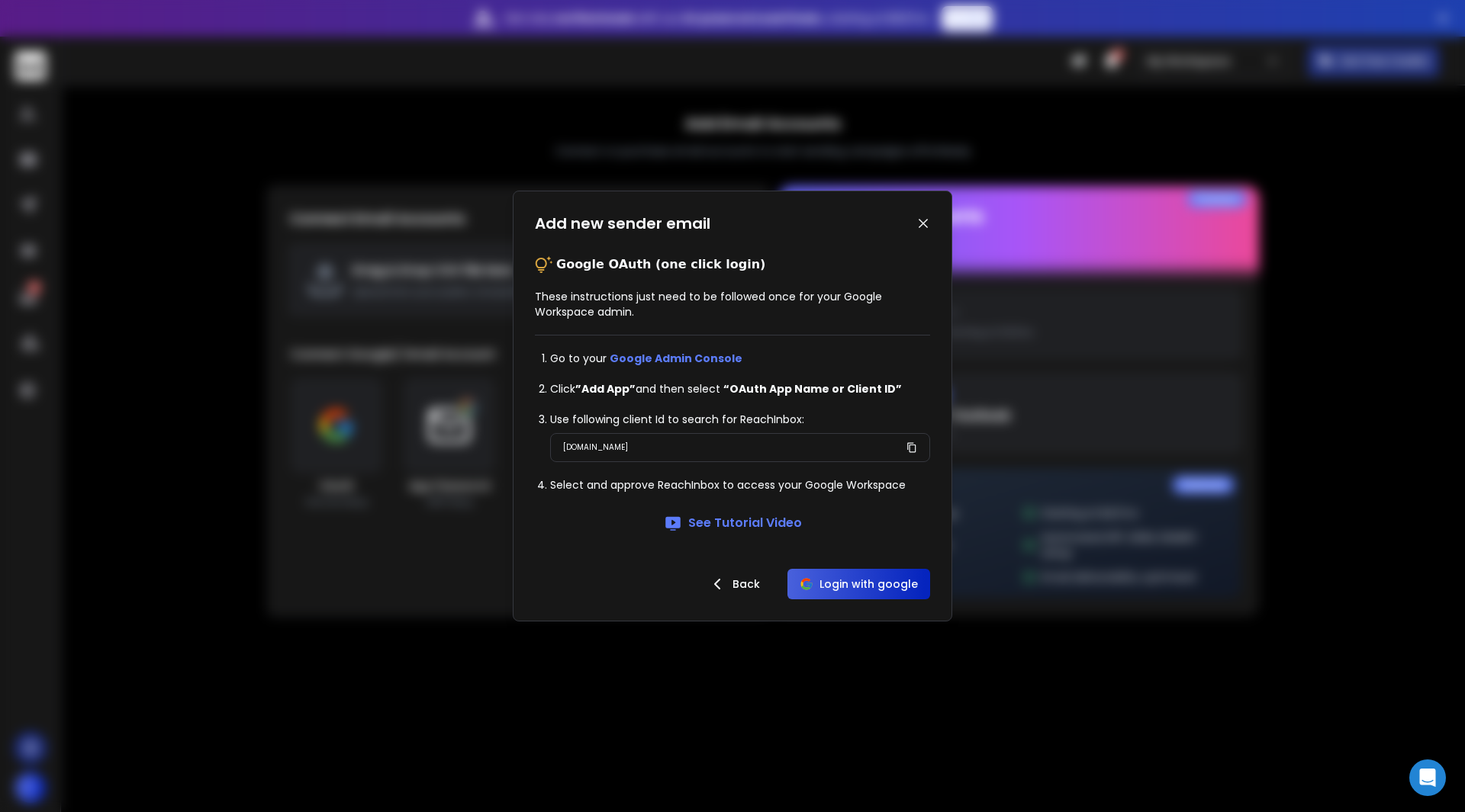
click at [866, 578] on button "Login with google" at bounding box center [858, 584] width 143 height 30
